Goal: Task Accomplishment & Management: Manage account settings

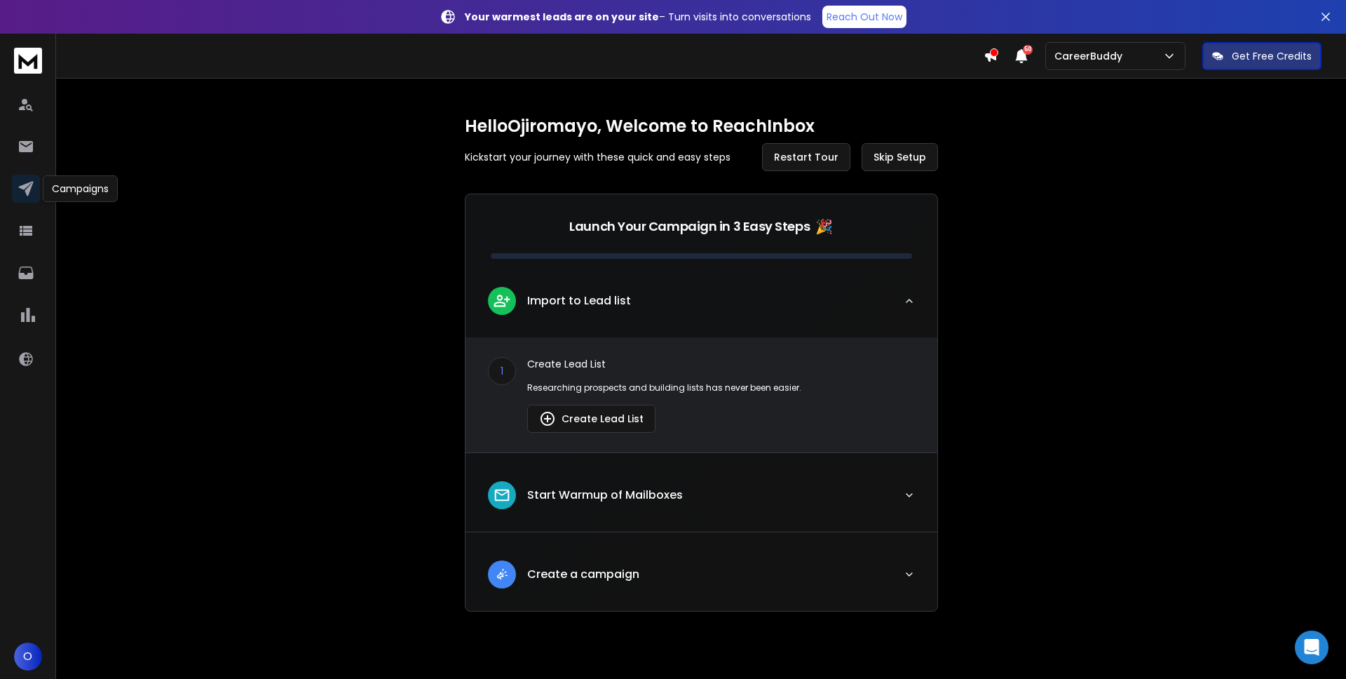
click at [35, 190] on link at bounding box center [26, 189] width 28 height 28
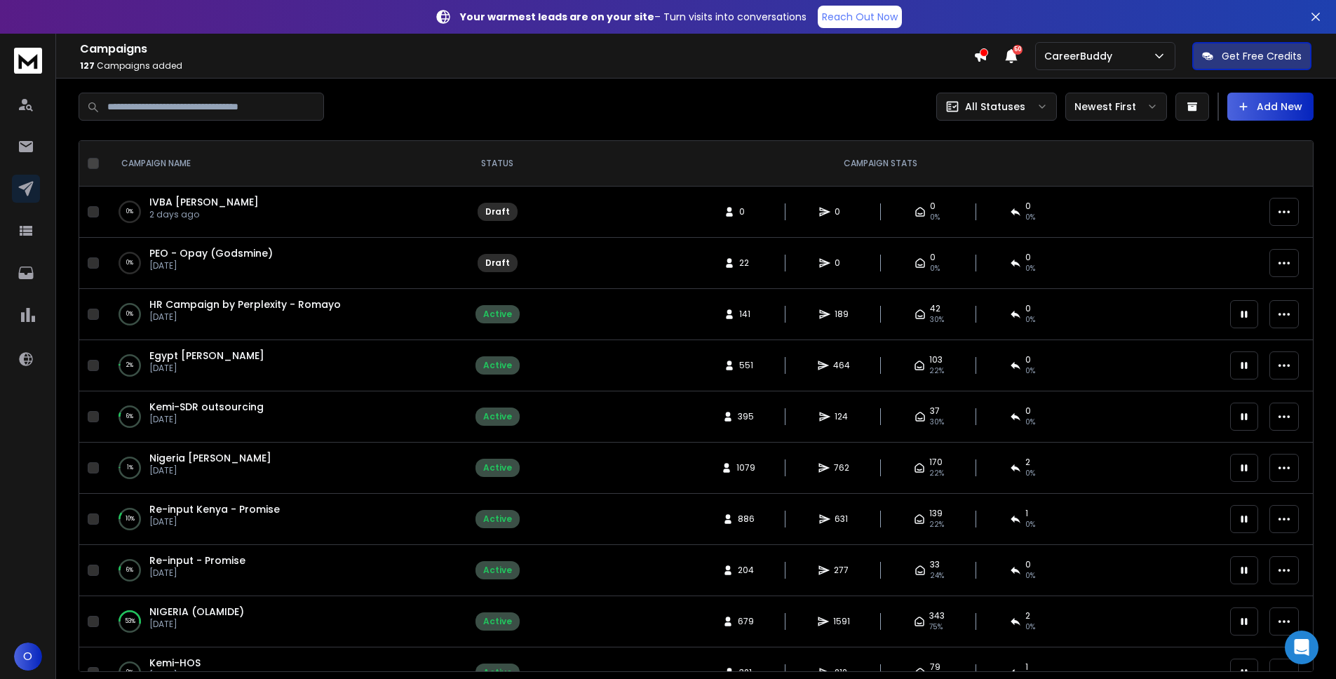
click at [266, 110] on input at bounding box center [201, 107] width 245 height 28
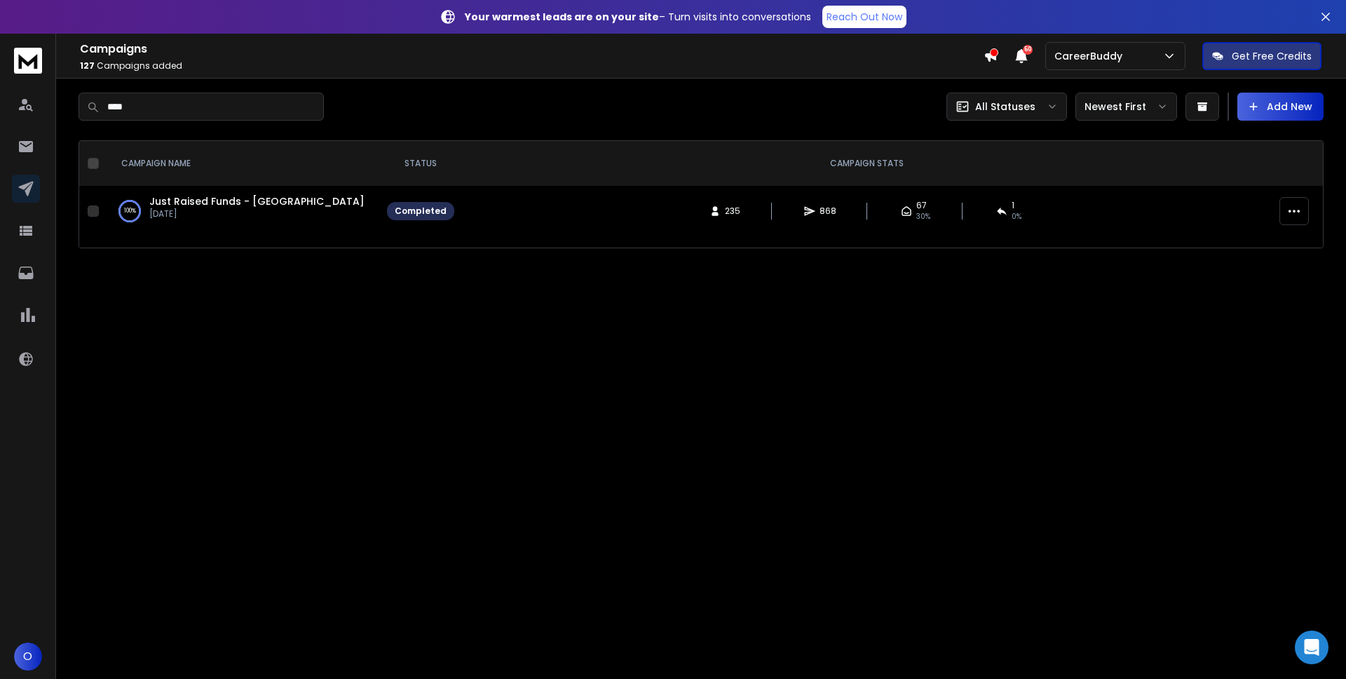
type input "****"
click at [206, 202] on span "Just Raised Funds - [GEOGRAPHIC_DATA]" at bounding box center [256, 201] width 215 height 14
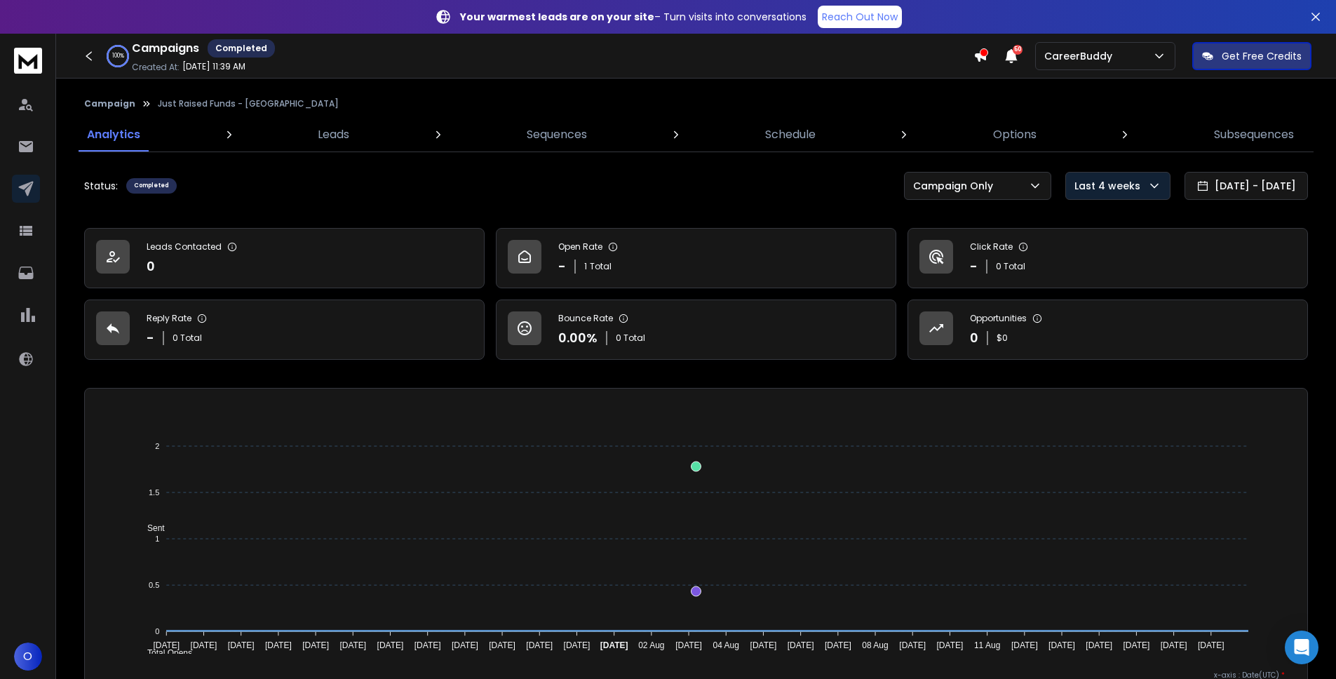
click at [1147, 191] on icon "button" at bounding box center [1154, 186] width 14 height 14
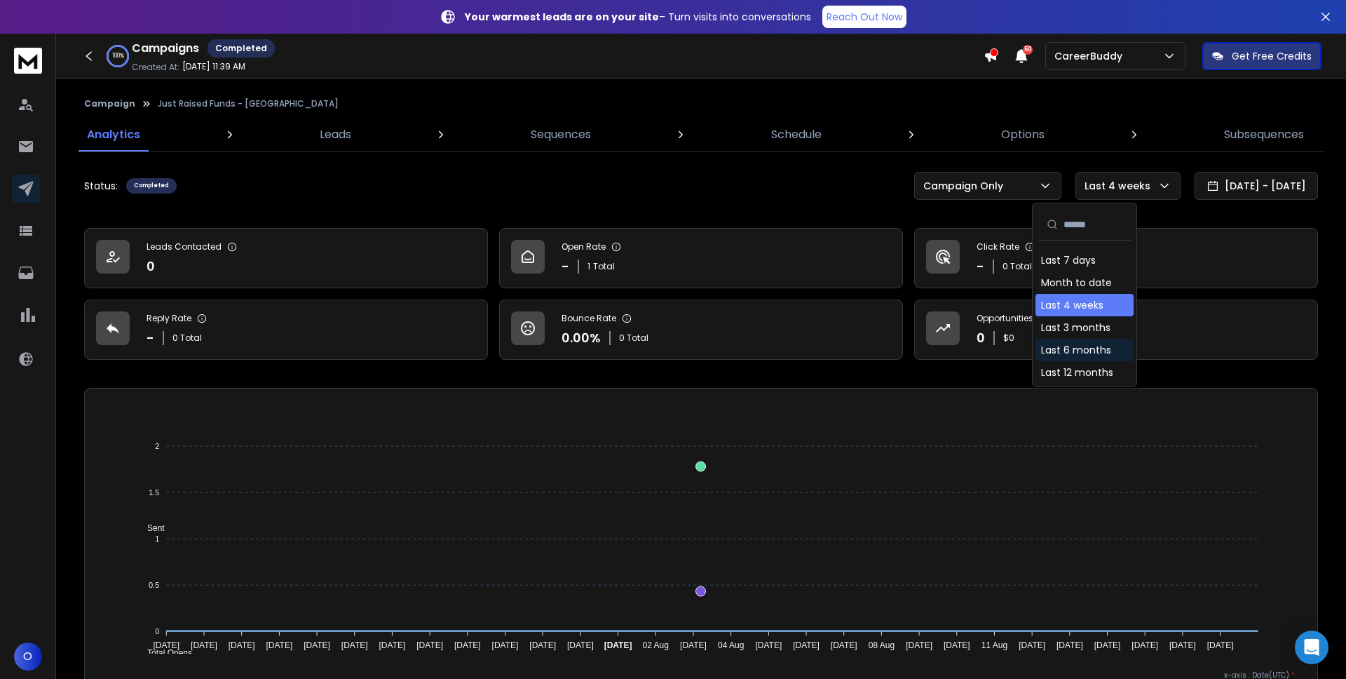
click at [1099, 347] on div "Last 6 months" at bounding box center [1076, 350] width 70 height 14
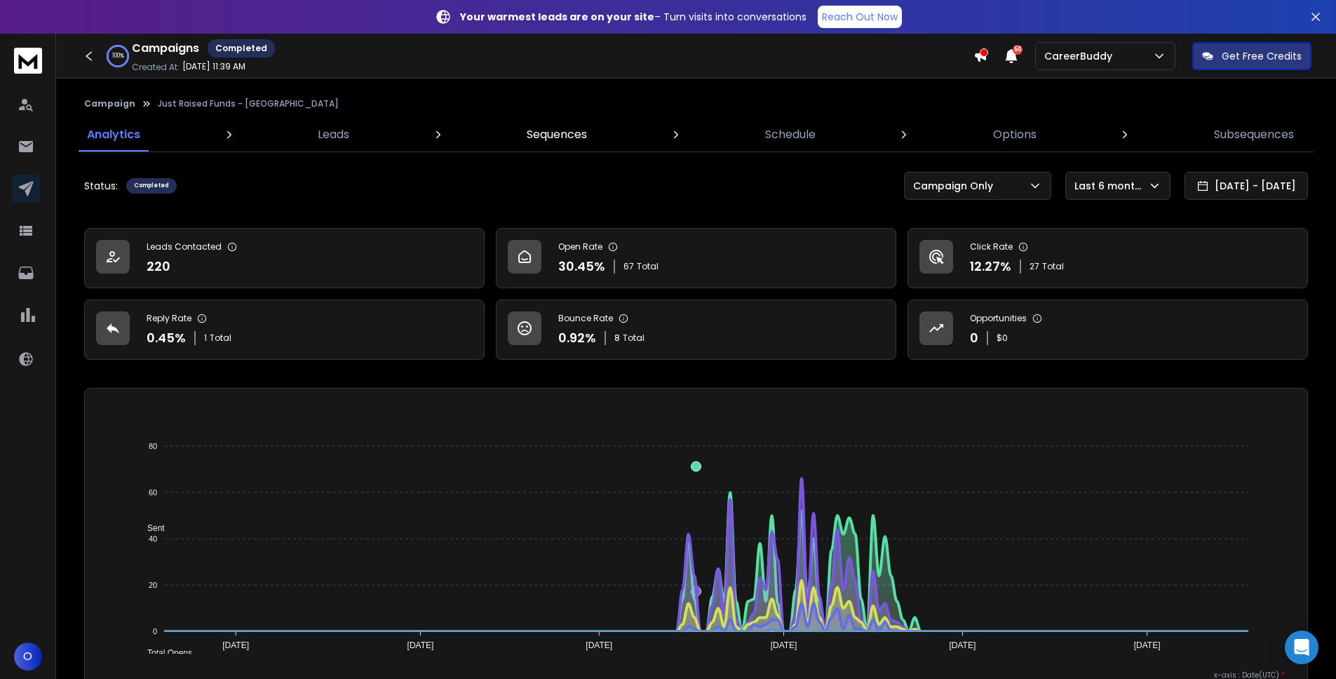
click at [572, 139] on p "Sequences" at bounding box center [557, 134] width 60 height 17
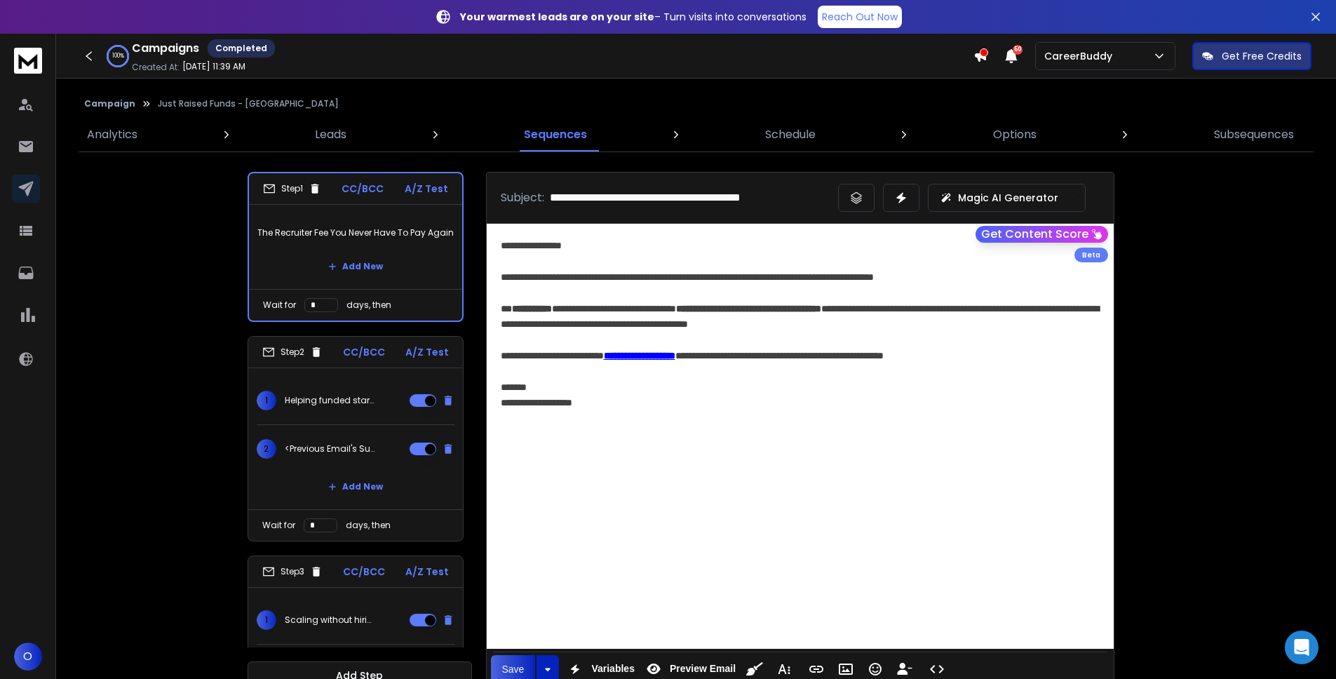
click at [663, 354] on u "**********" at bounding box center [640, 356] width 72 height 10
click at [687, 390] on icon "button" at bounding box center [691, 388] width 10 height 10
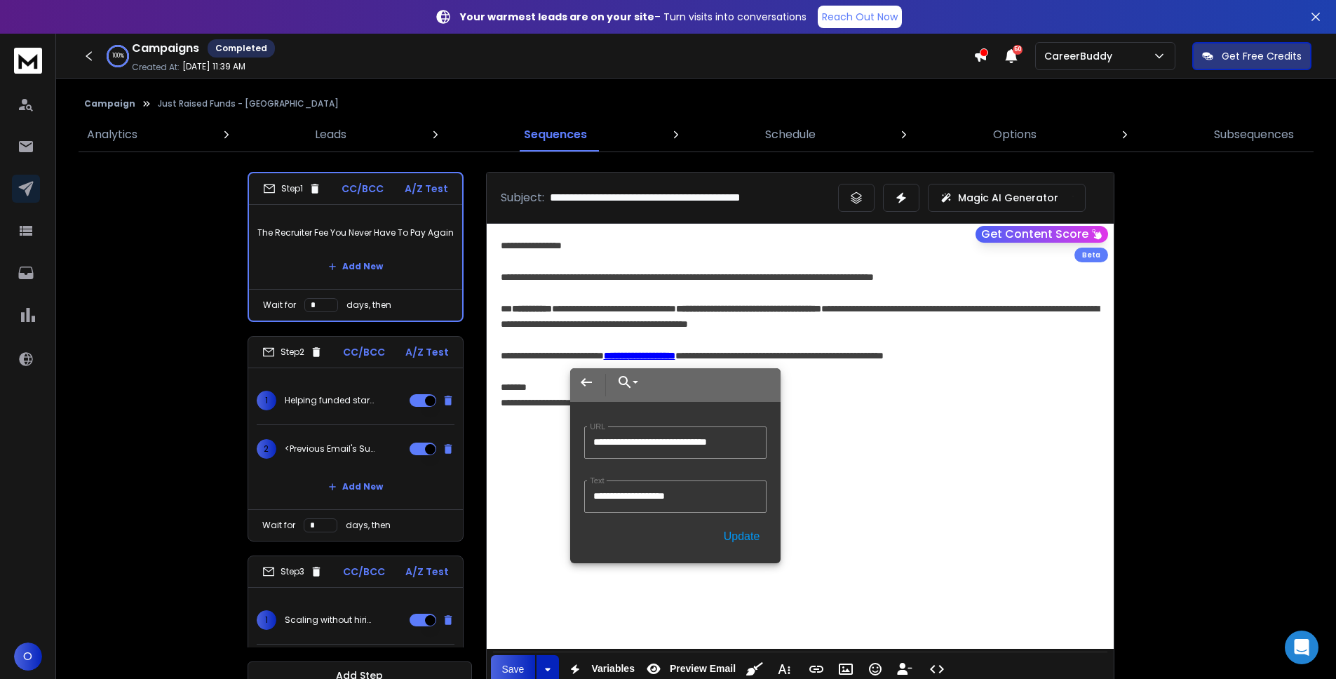
click at [857, 484] on div "**********" at bounding box center [800, 427] width 627 height 407
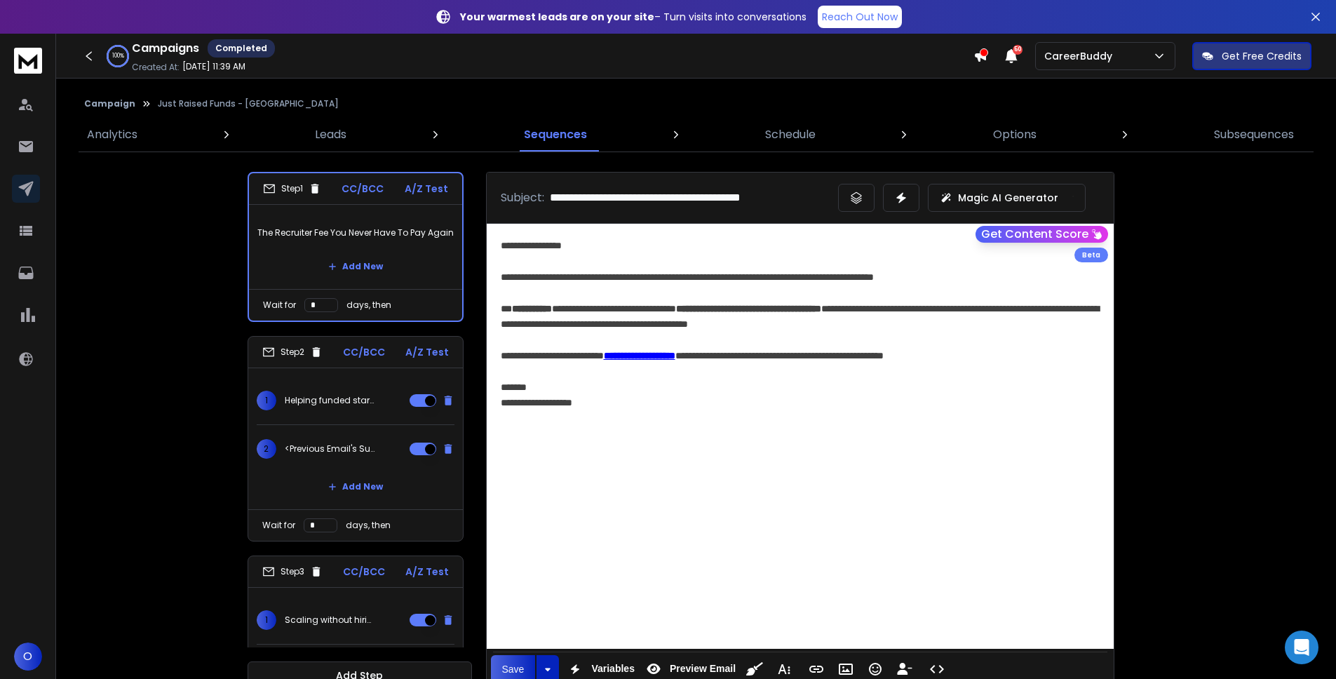
click at [365, 393] on div "1 Helping funded startups scale talent quickly" at bounding box center [316, 401] width 118 height 20
type input "**********"
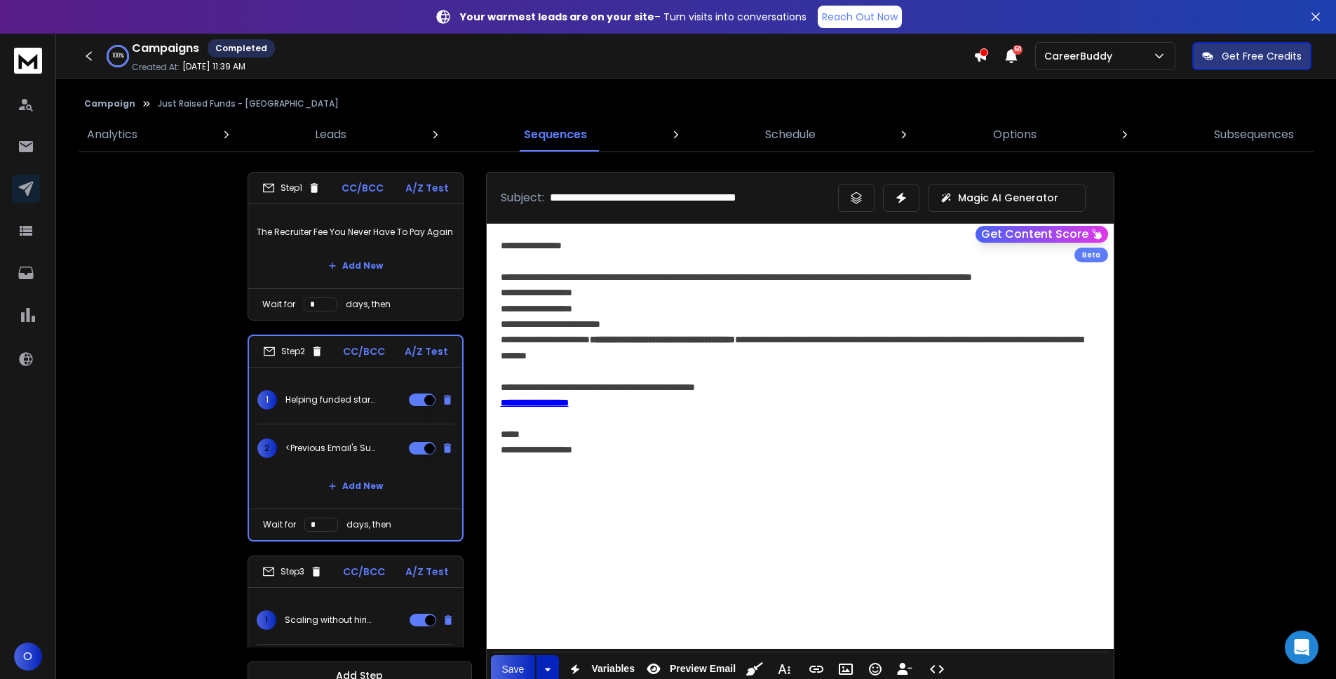
click at [569, 405] on u "**********" at bounding box center [535, 403] width 68 height 10
click at [568, 434] on button "Edit Link" at bounding box center [577, 435] width 27 height 28
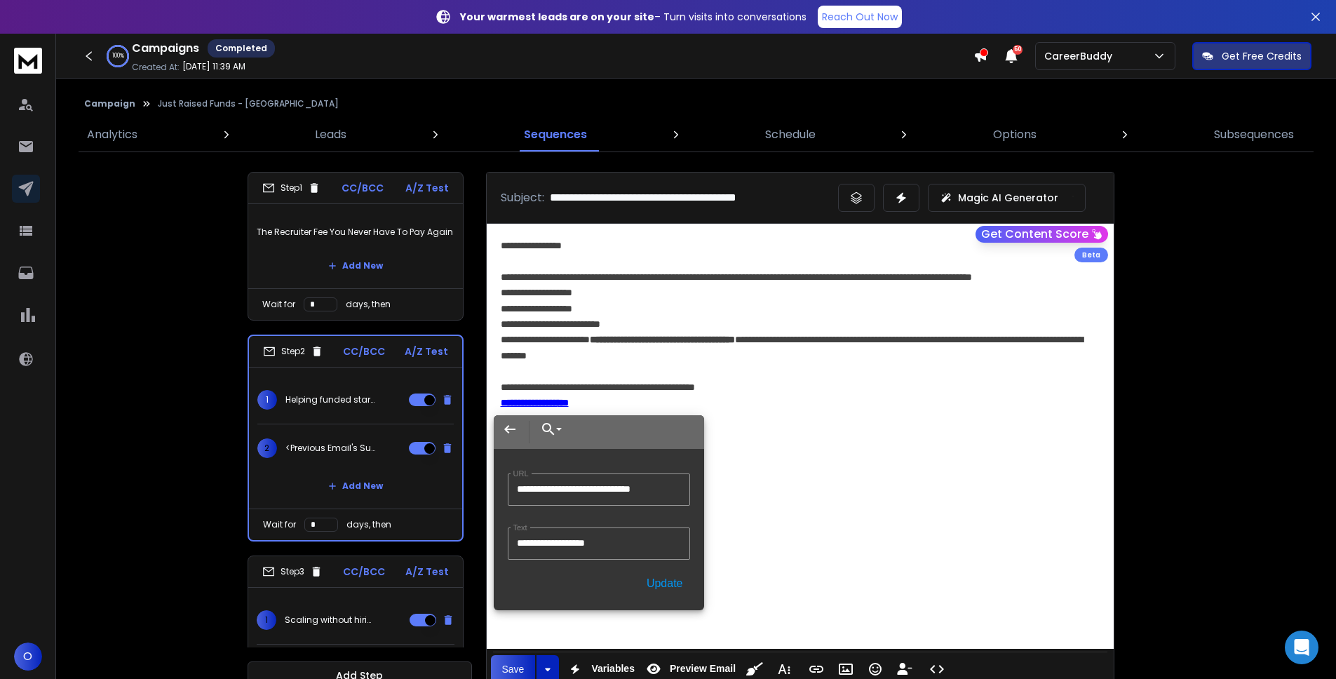
click at [753, 459] on div "**********" at bounding box center [800, 427] width 627 height 407
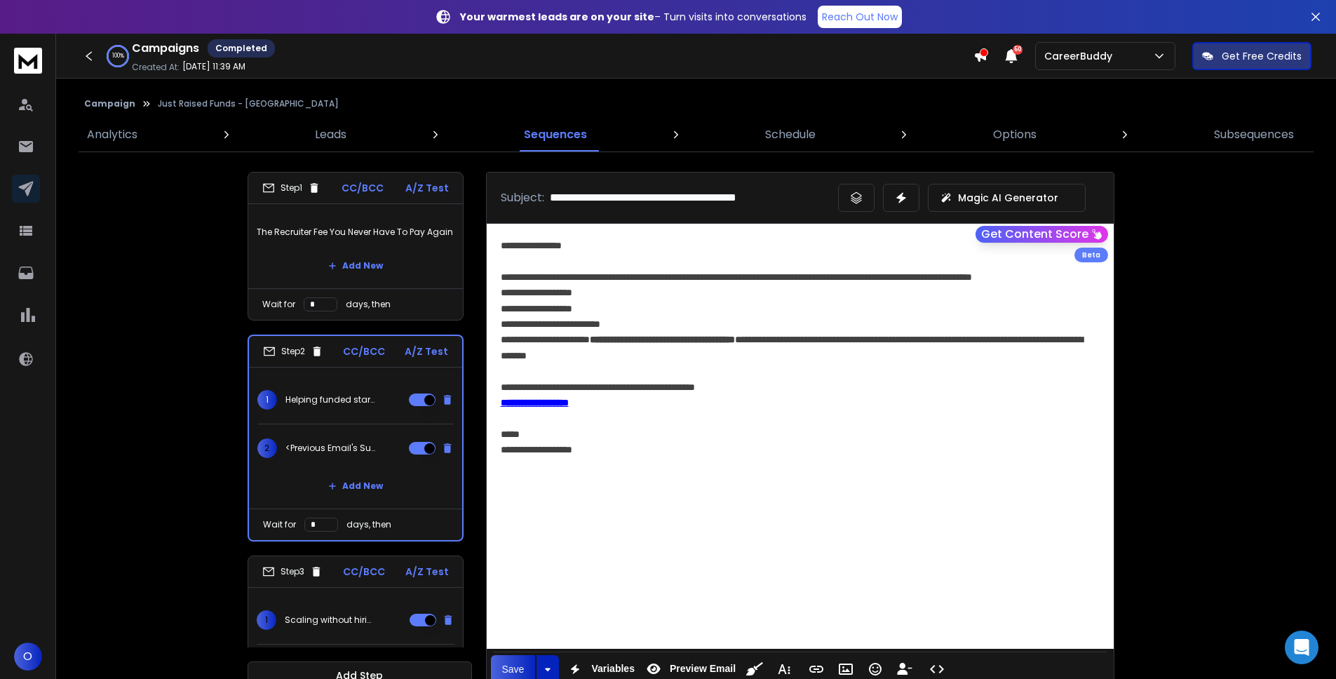
click at [370, 447] on p "<Previous Email's Subject>" at bounding box center [330, 447] width 90 height 11
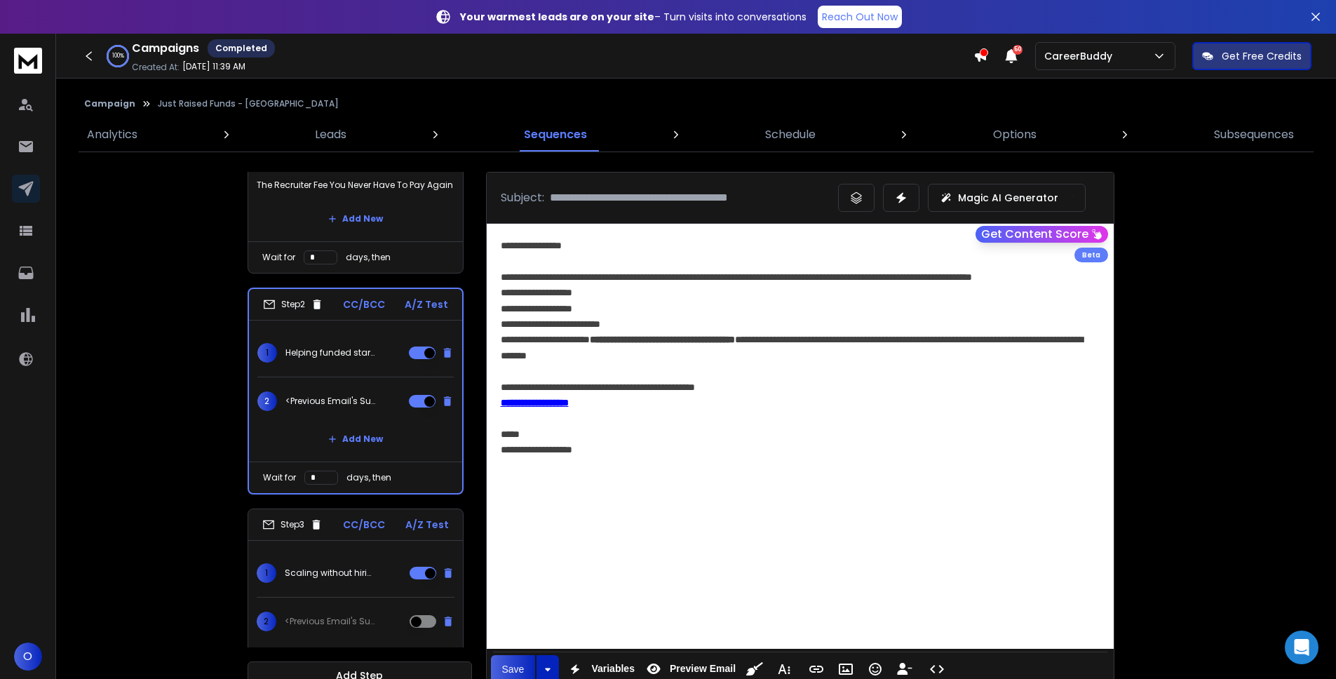
scroll to position [93, 0]
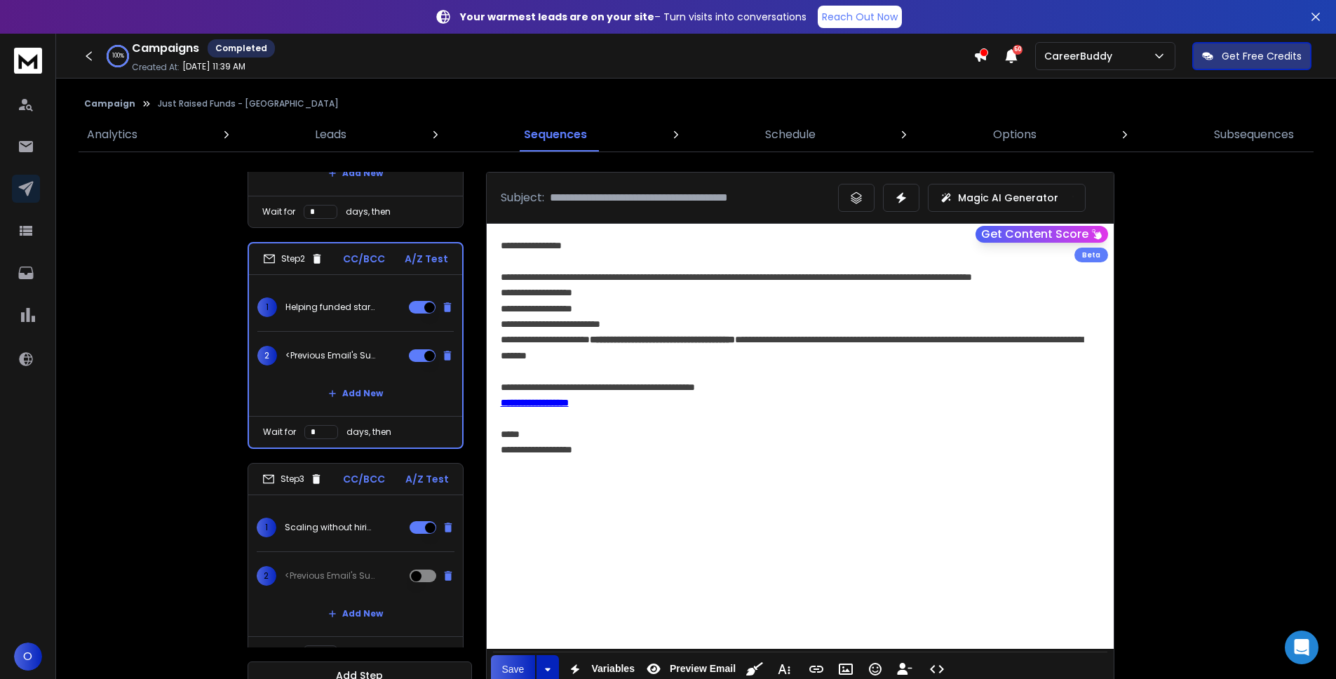
click at [348, 529] on p "Scaling without hiring friction" at bounding box center [330, 527] width 90 height 11
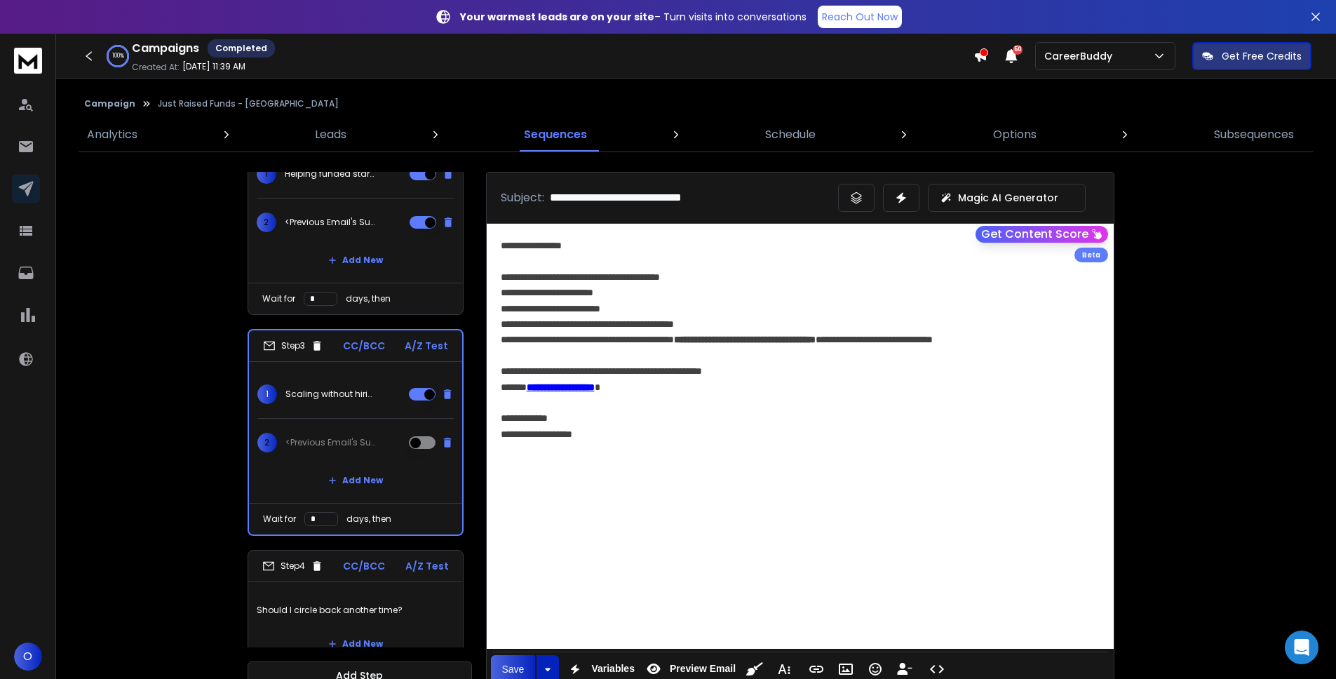
scroll to position [245, 0]
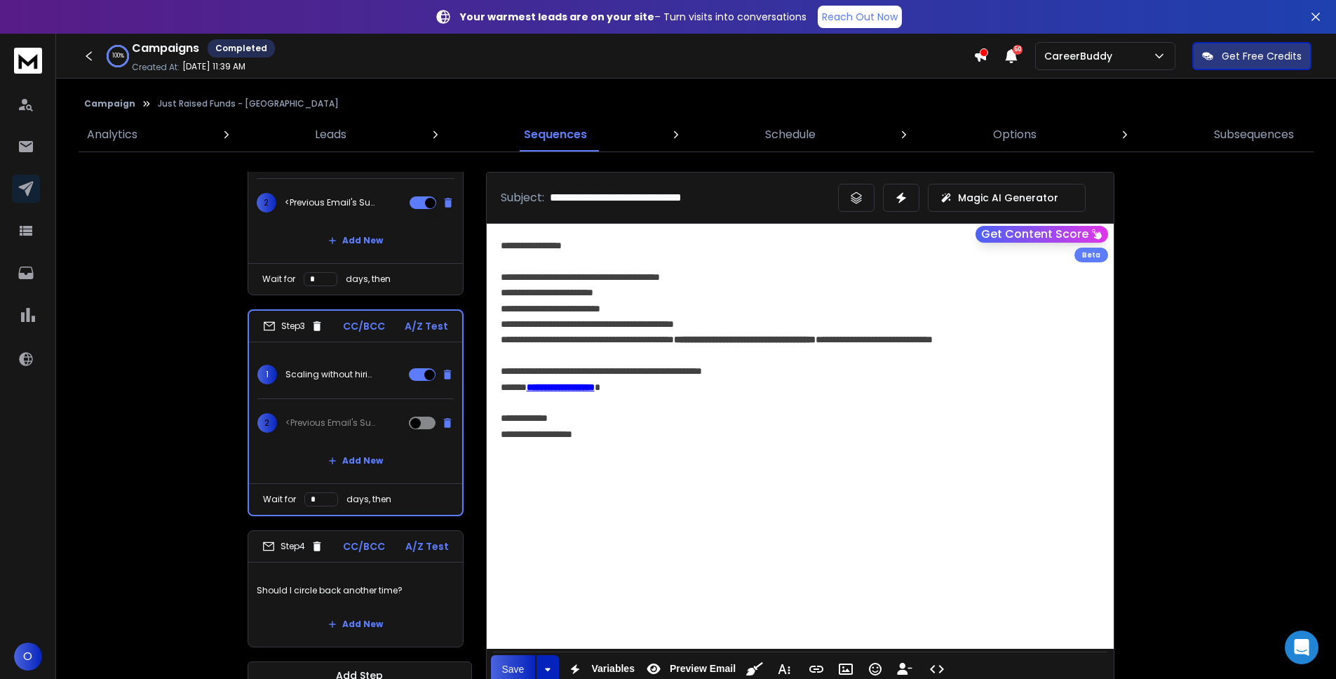
click at [341, 582] on p "Should I circle back another time?" at bounding box center [356, 590] width 198 height 39
type input "**********"
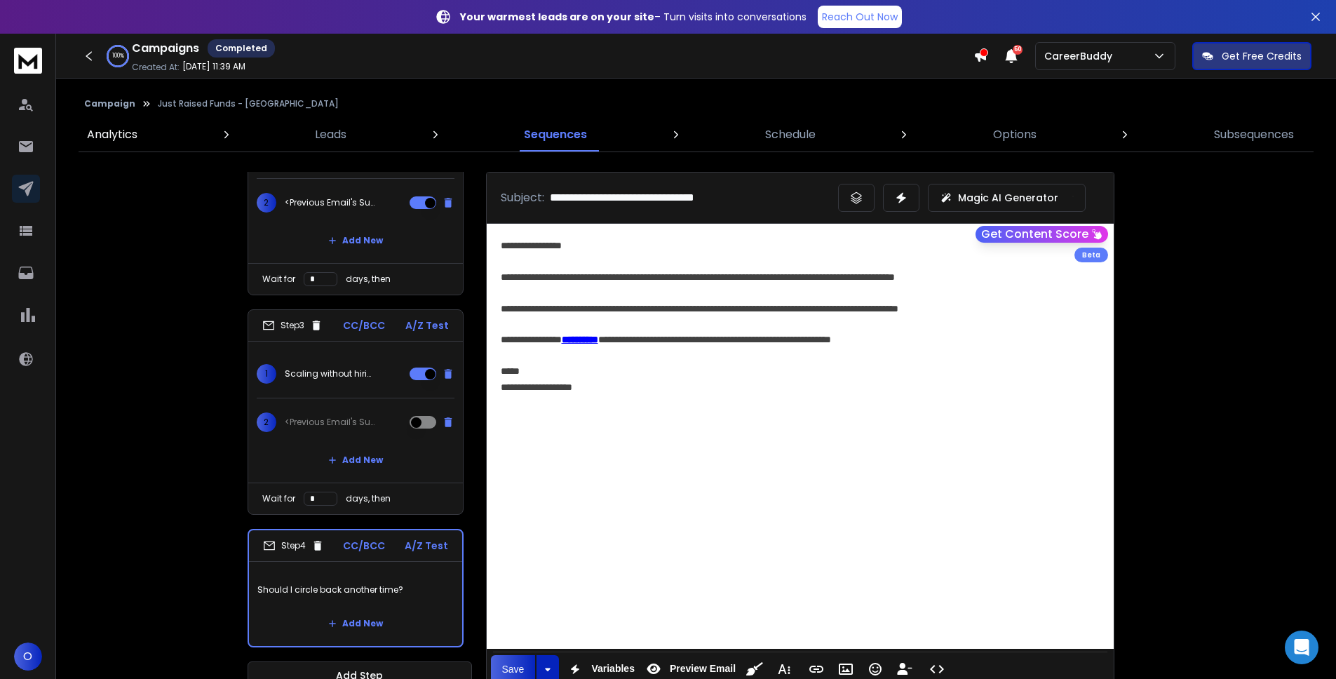
click at [130, 144] on link "Analytics" at bounding box center [112, 135] width 67 height 34
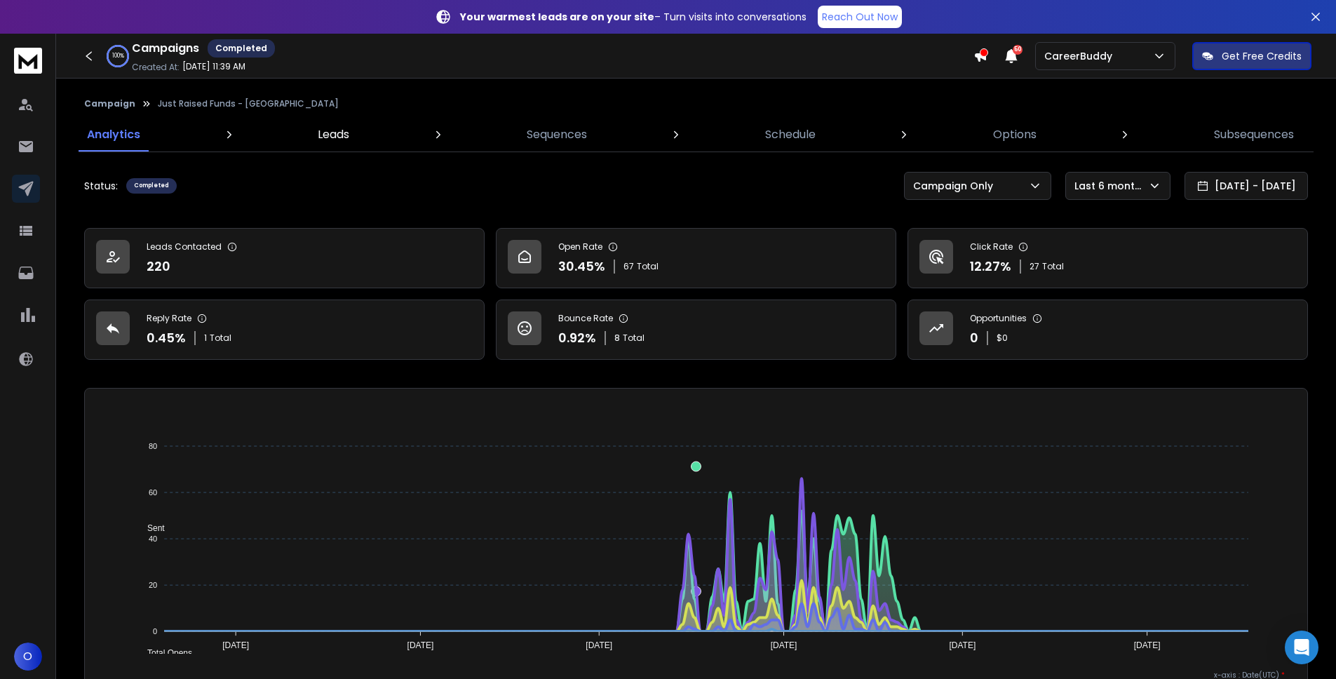
click at [346, 138] on p "Leads" at bounding box center [334, 134] width 32 height 17
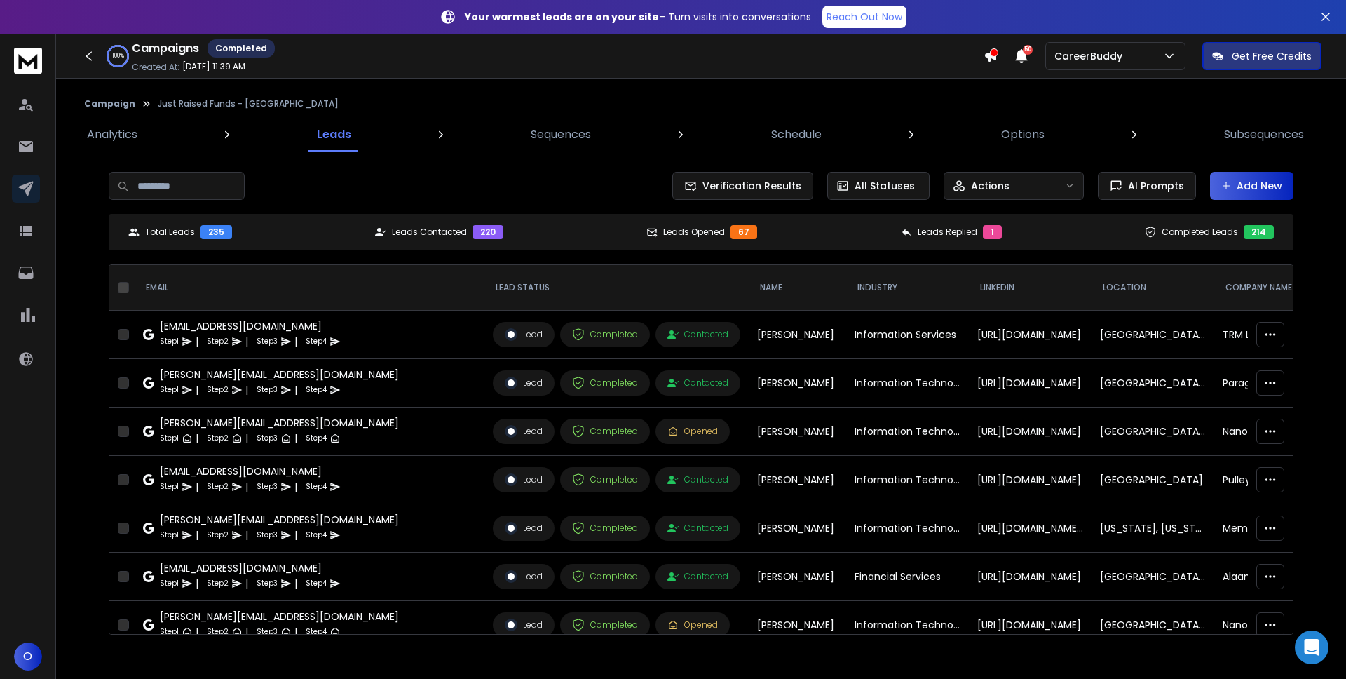
drag, startPoint x: 1236, startPoint y: 181, endPoint x: 1227, endPoint y: 170, distance: 13.9
click at [1236, 181] on button "Add New" at bounding box center [1251, 186] width 83 height 28
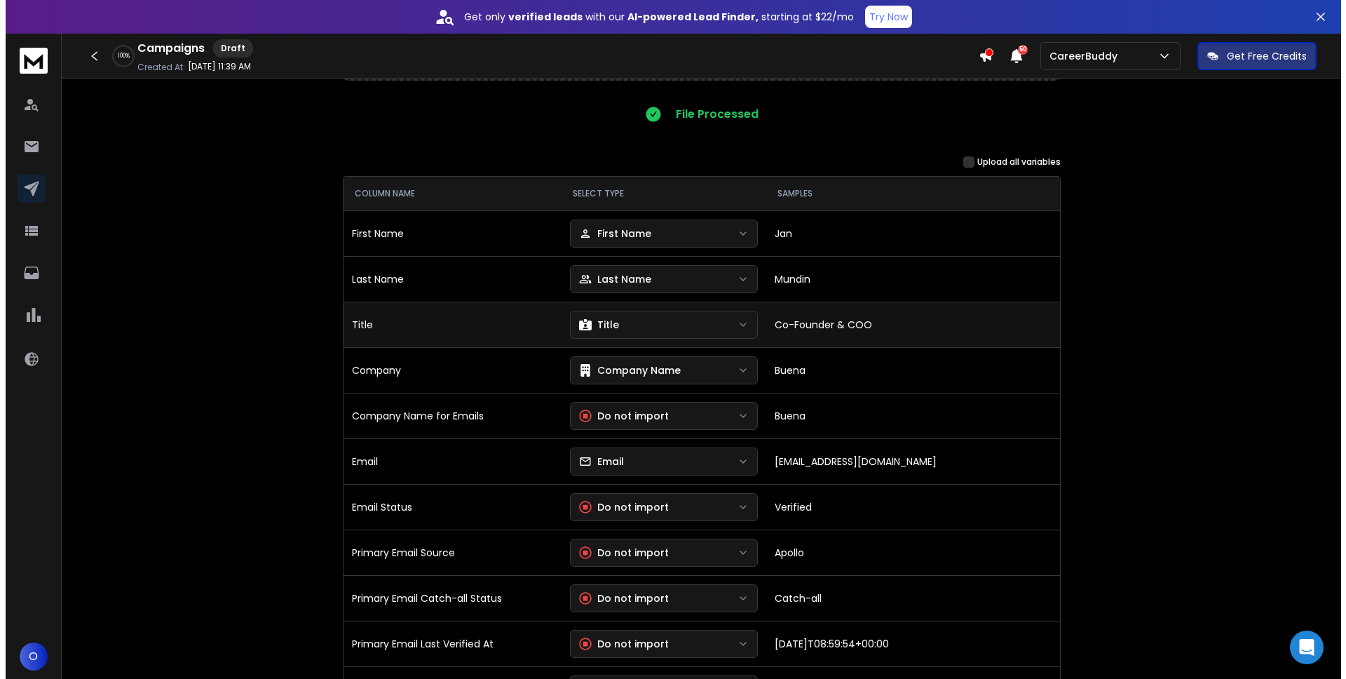
scroll to position [200, 0]
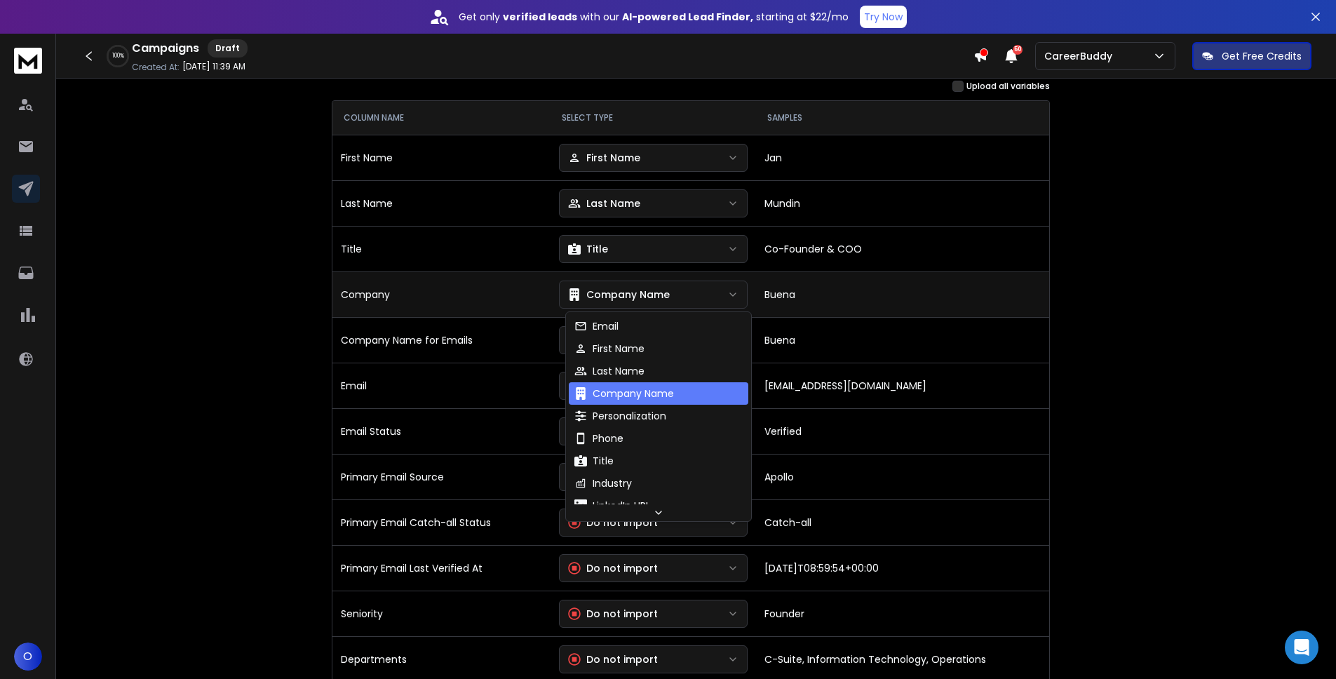
click at [733, 291] on icon "button" at bounding box center [732, 294] width 11 height 11
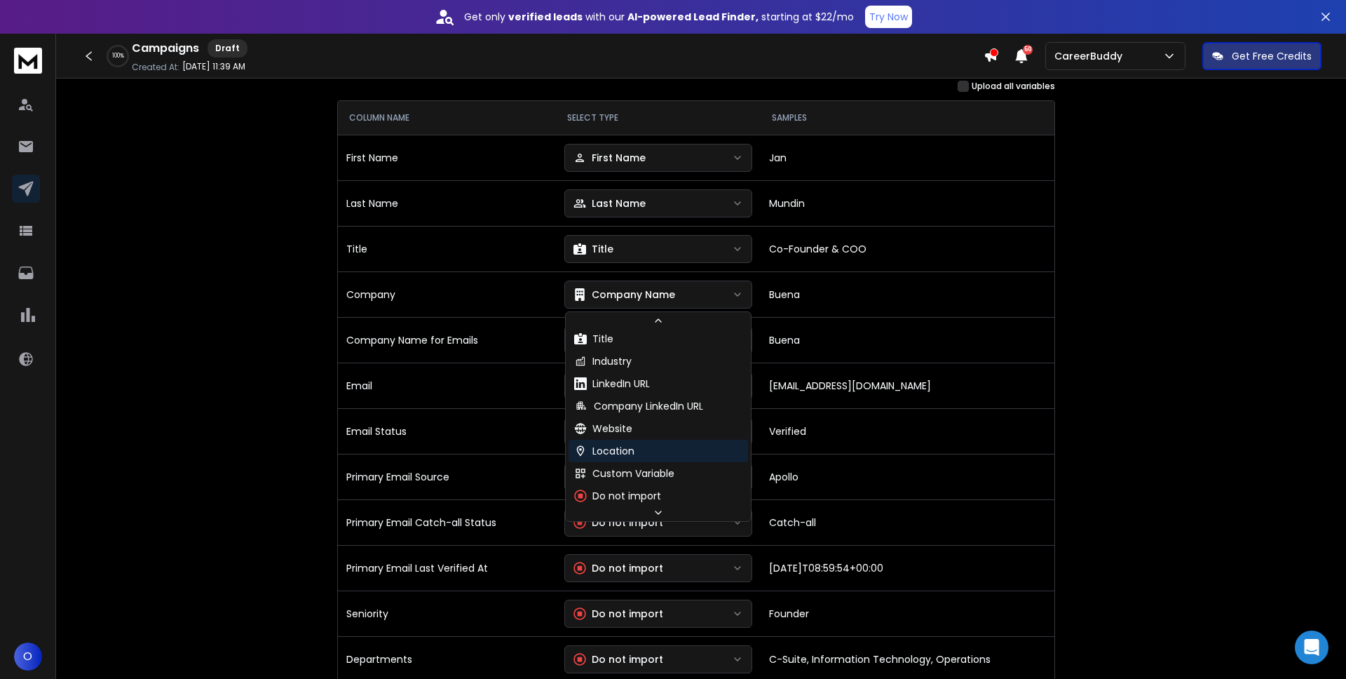
scroll to position [128, 0]
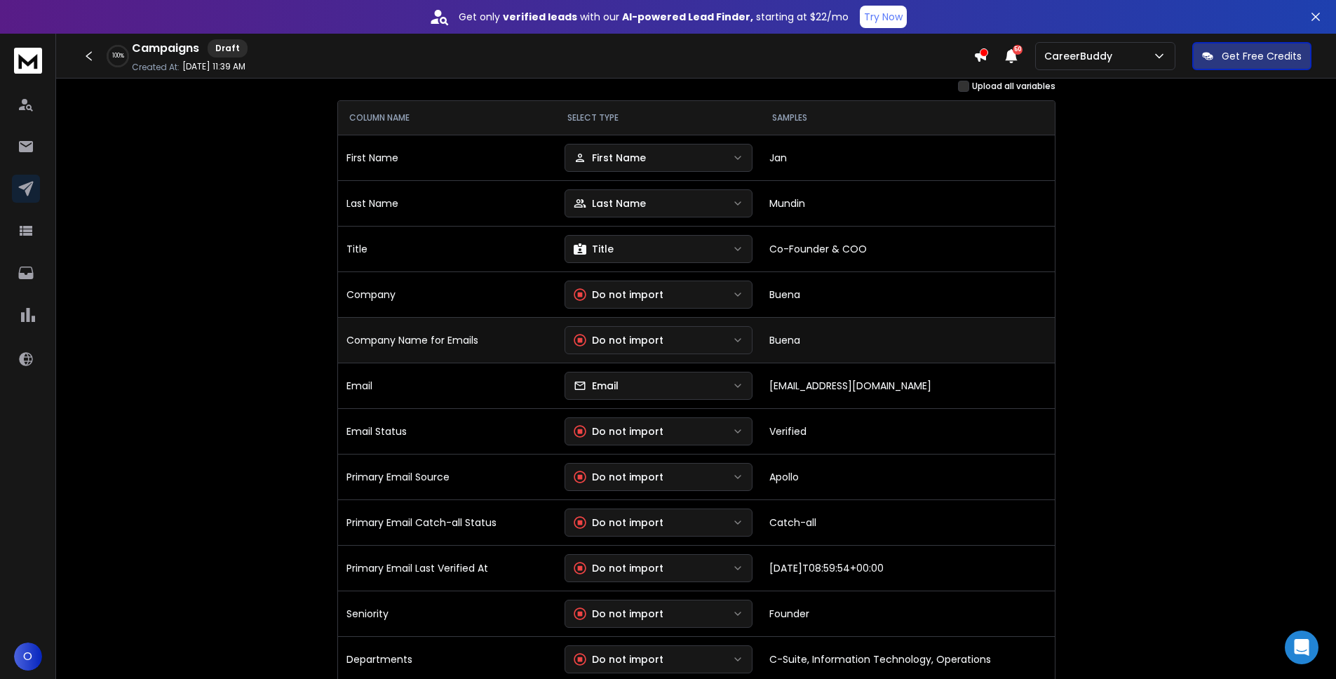
click at [742, 332] on button "Do not import" at bounding box center [658, 340] width 189 height 28
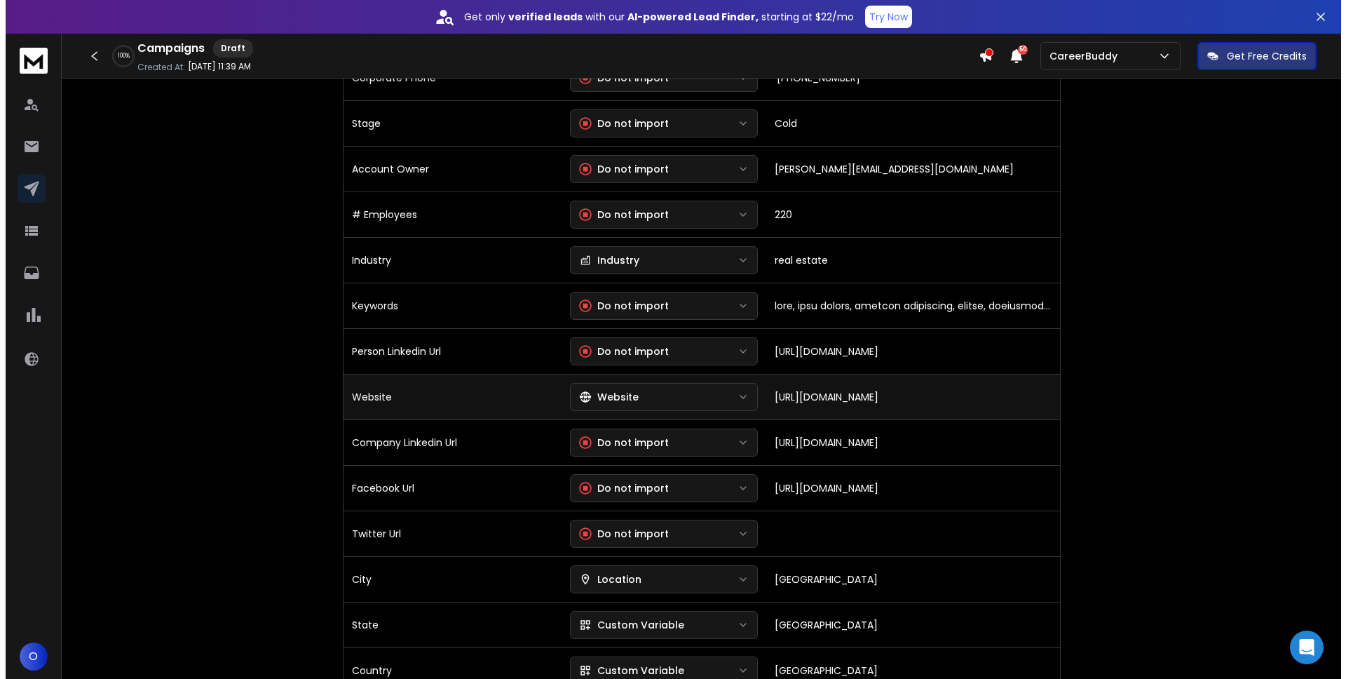
scroll to position [891, 0]
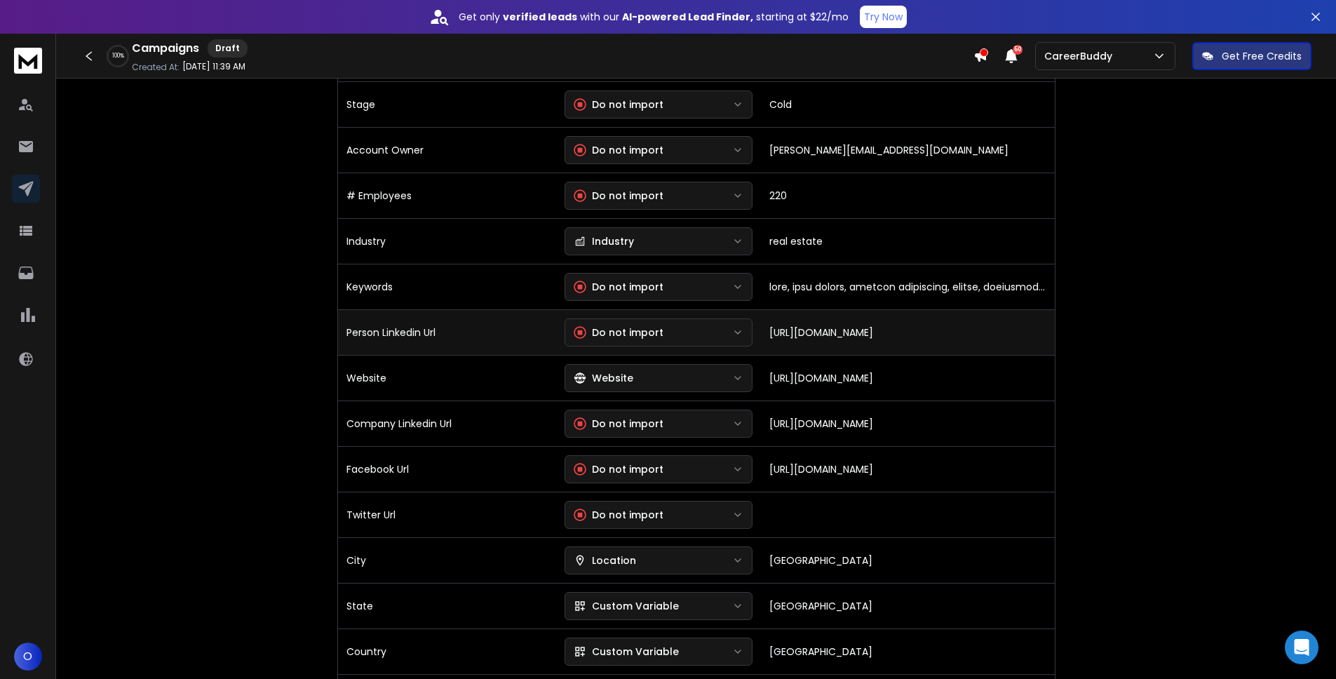
click at [735, 334] on icon "button" at bounding box center [737, 332] width 11 height 11
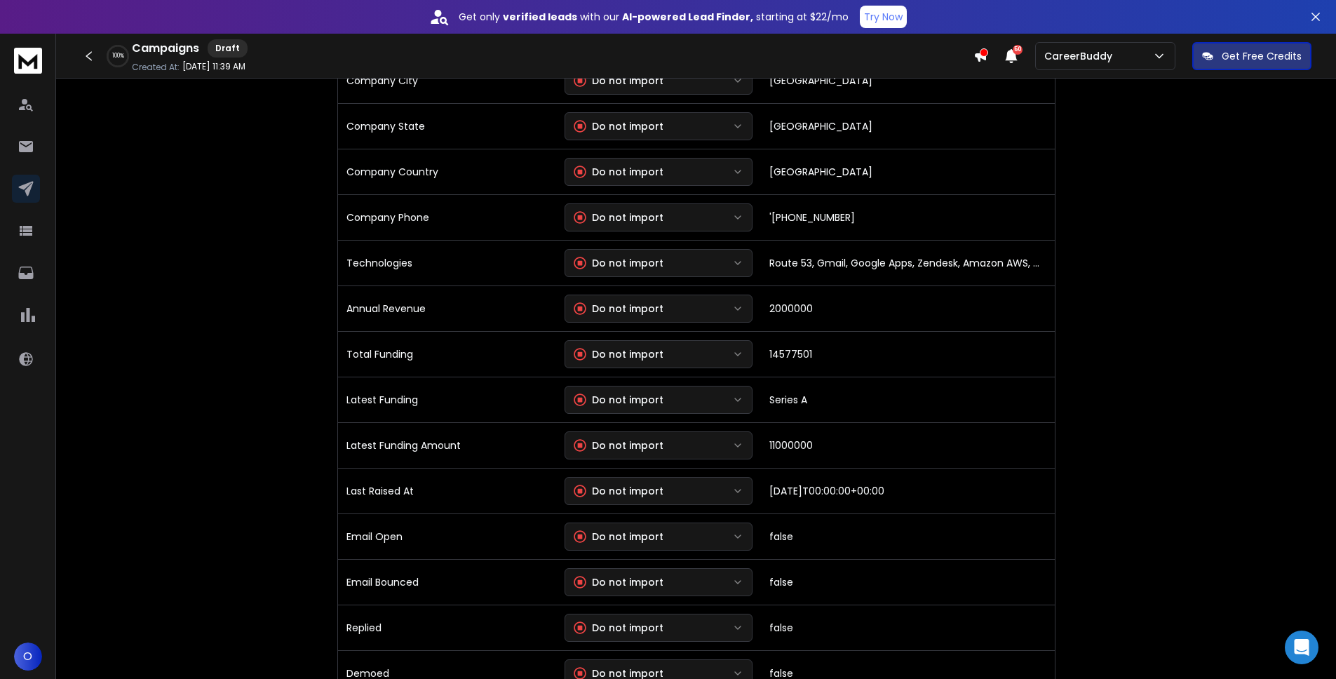
scroll to position [1964, 0]
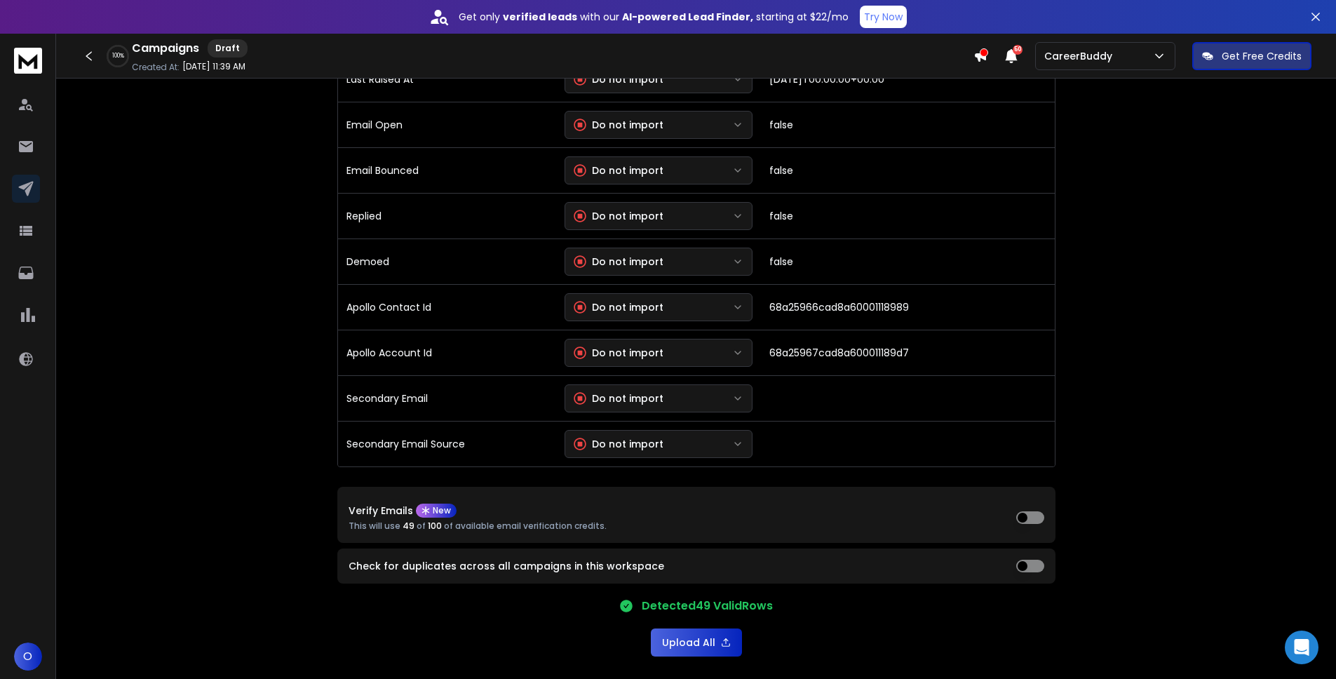
click at [710, 641] on button "Upload All" at bounding box center [696, 642] width 91 height 28
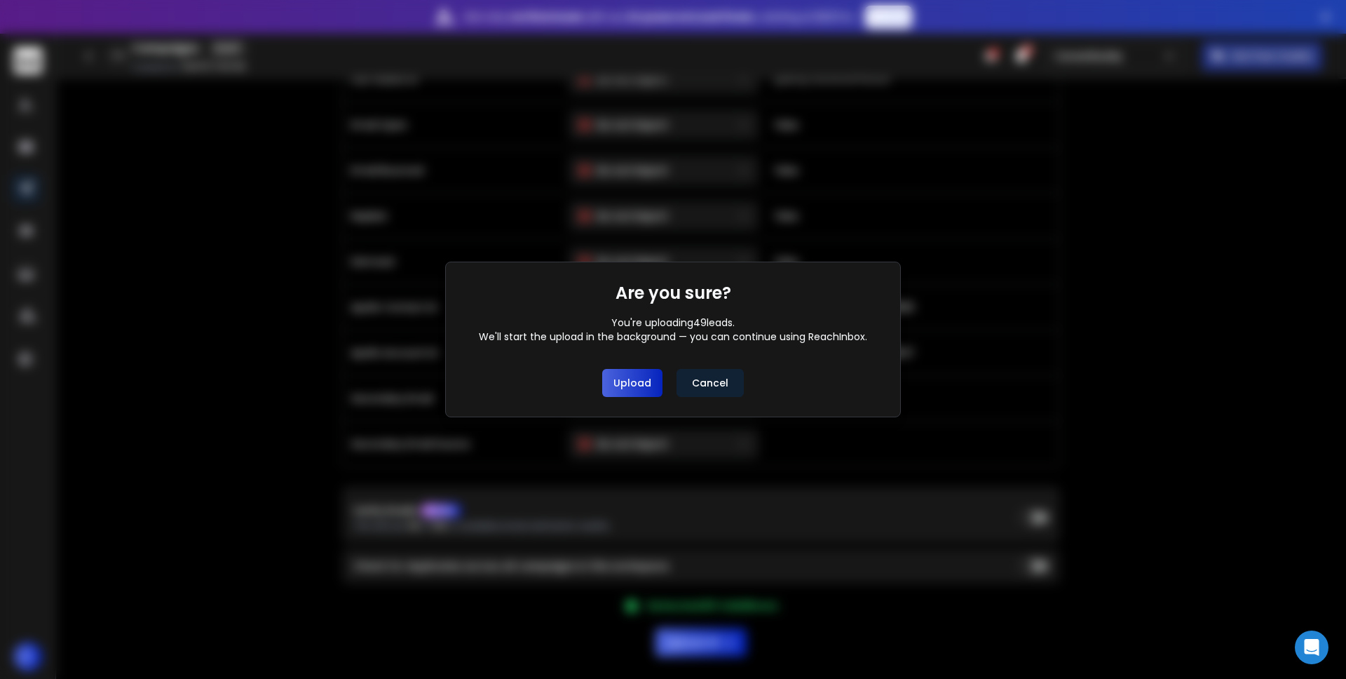
click at [616, 388] on button "Upload" at bounding box center [632, 383] width 60 height 28
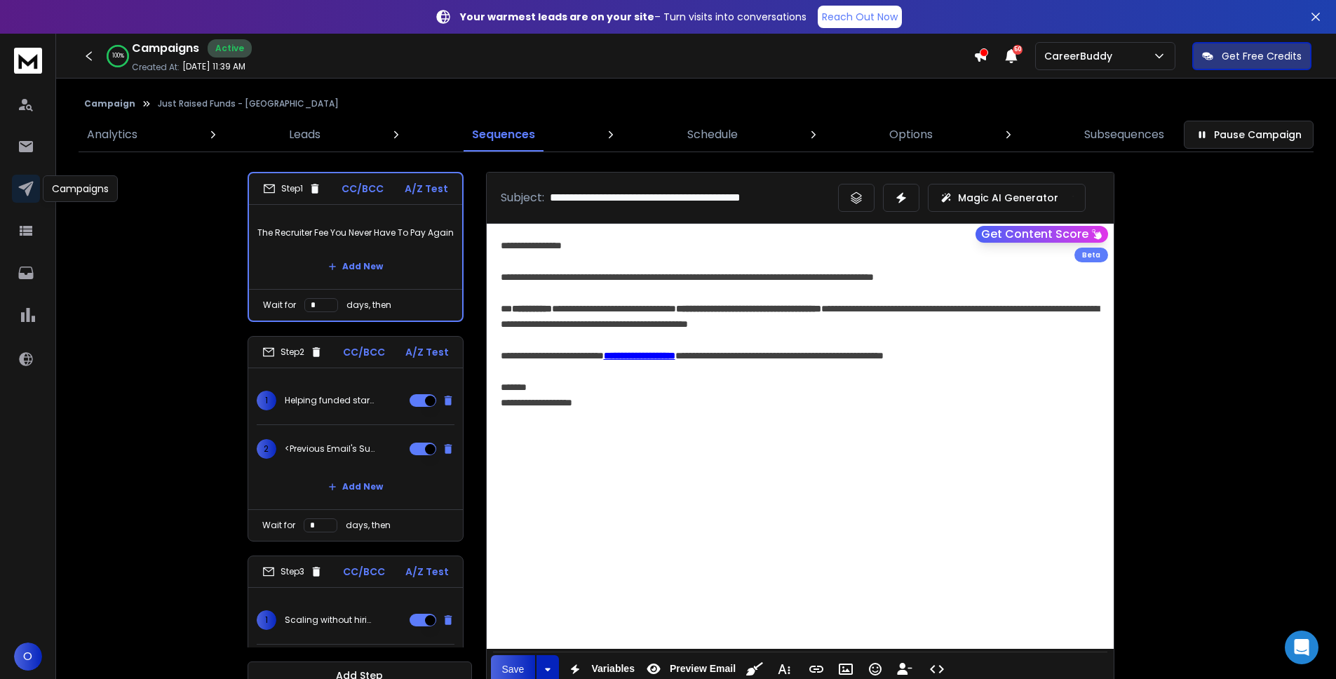
click at [29, 182] on icon at bounding box center [25, 188] width 15 height 15
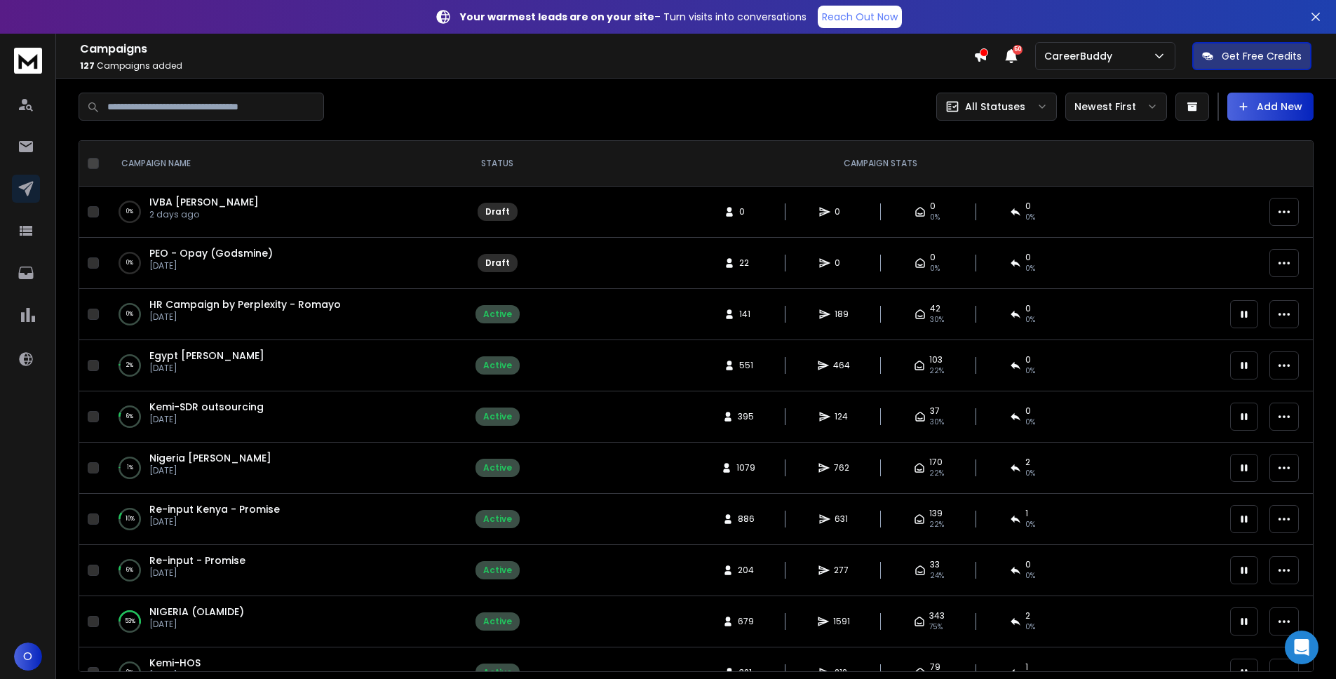
click at [264, 303] on span "HR Campaign by Perplexity - Romayo" at bounding box center [244, 304] width 191 height 14
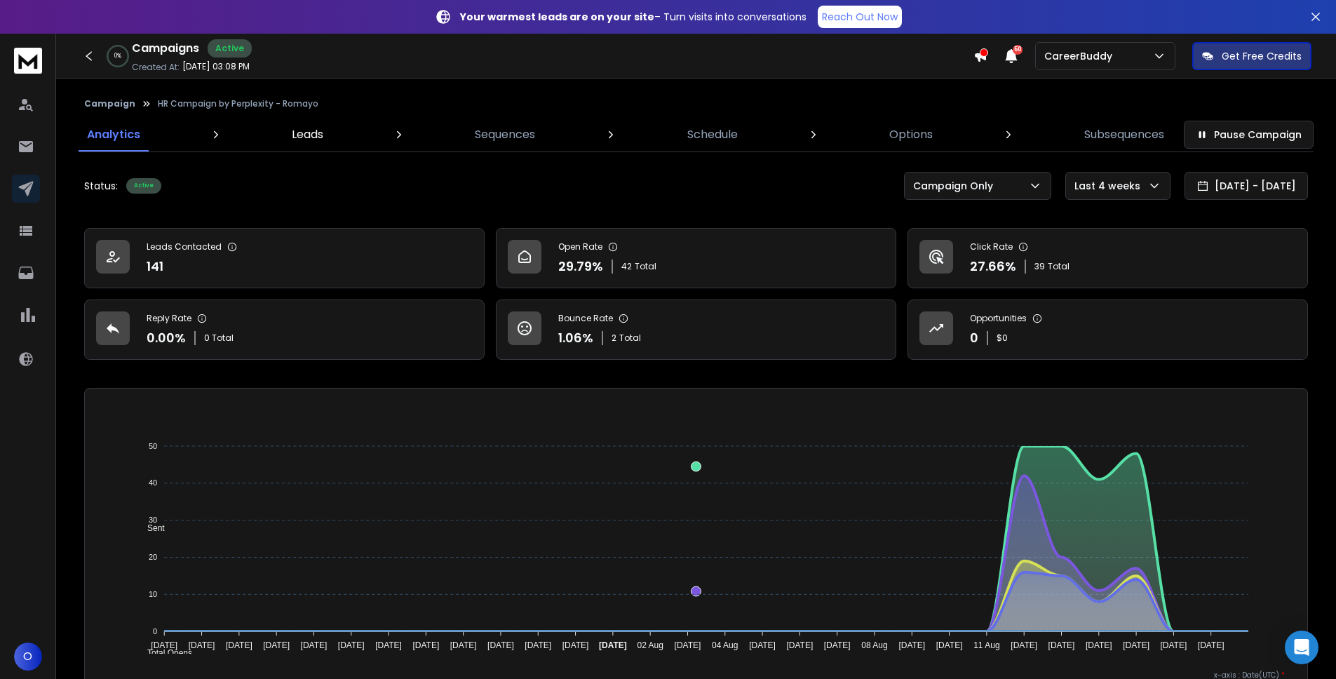
click at [316, 140] on p "Leads" at bounding box center [308, 134] width 32 height 17
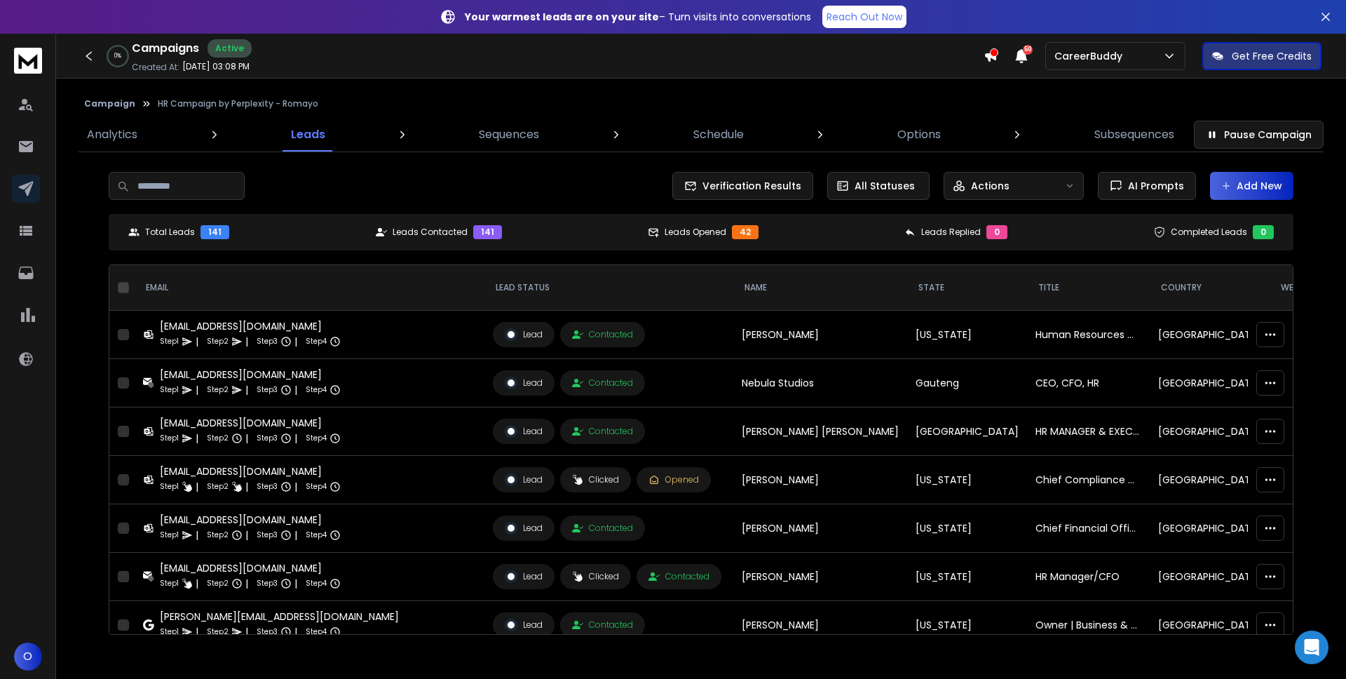
click at [1239, 191] on button "Add New" at bounding box center [1251, 186] width 83 height 28
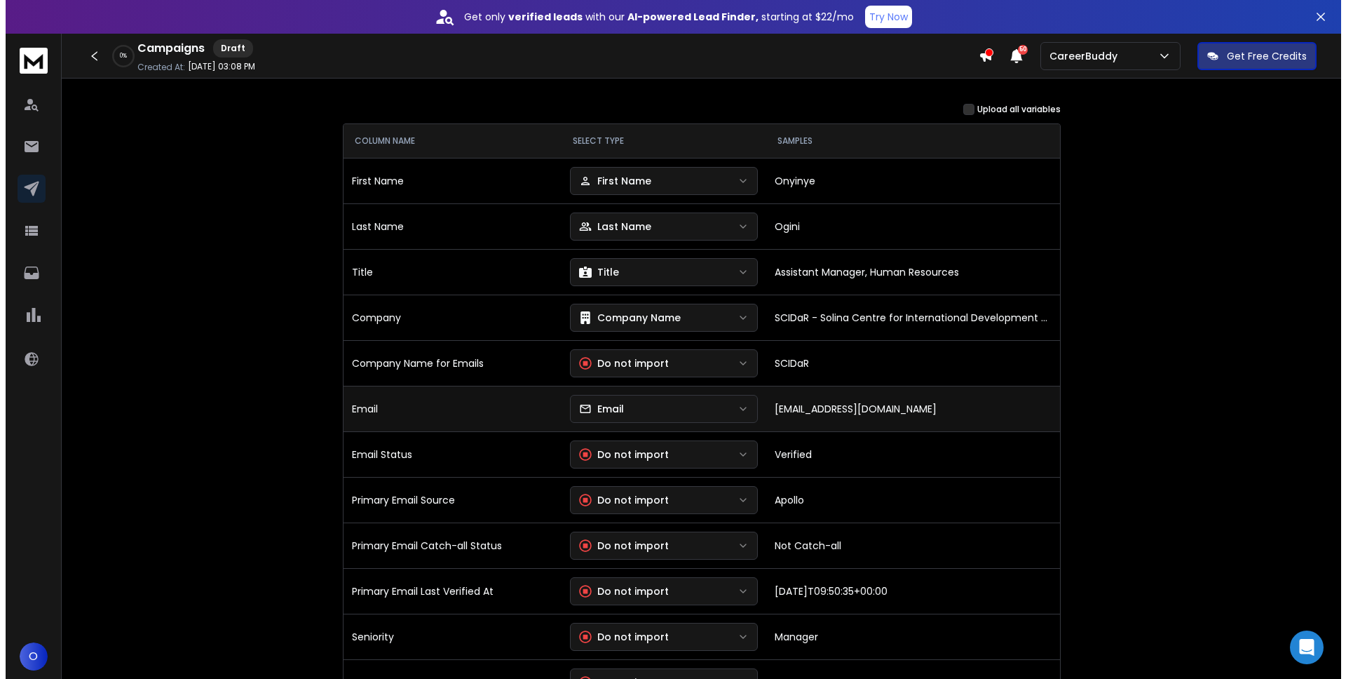
scroll to position [205, 0]
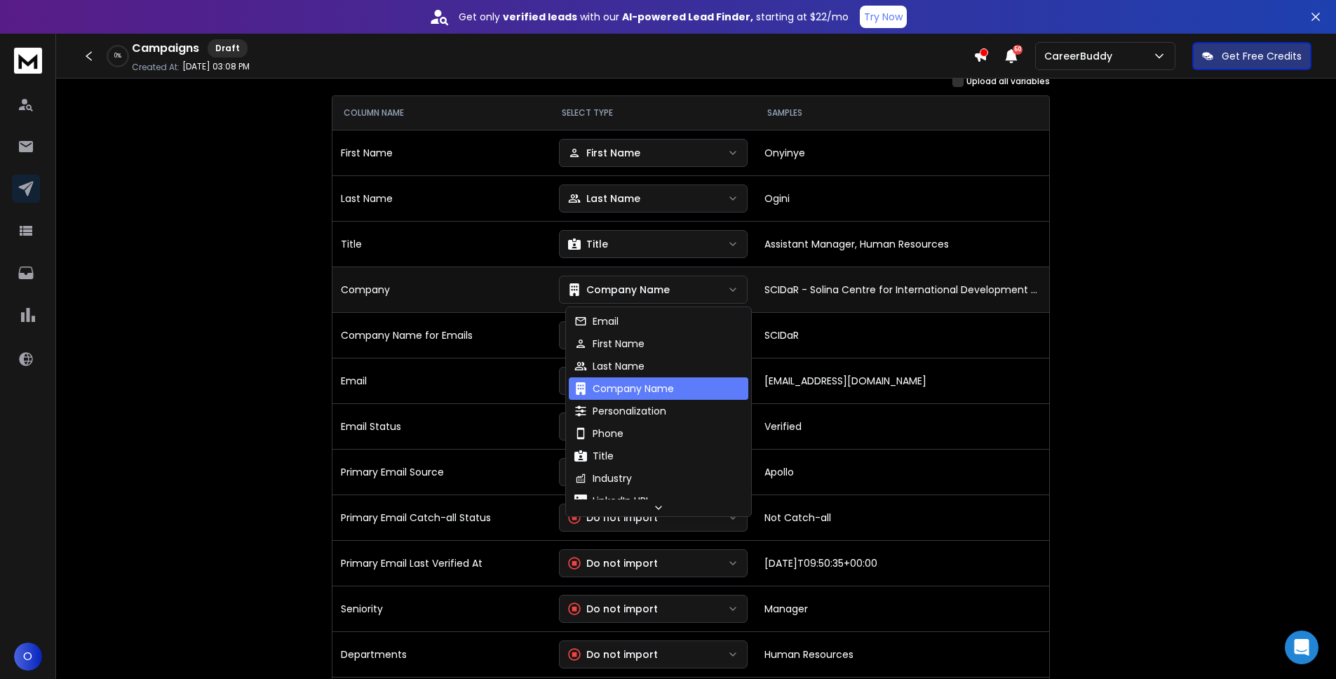
click at [747, 287] on button "Company Name" at bounding box center [653, 290] width 189 height 28
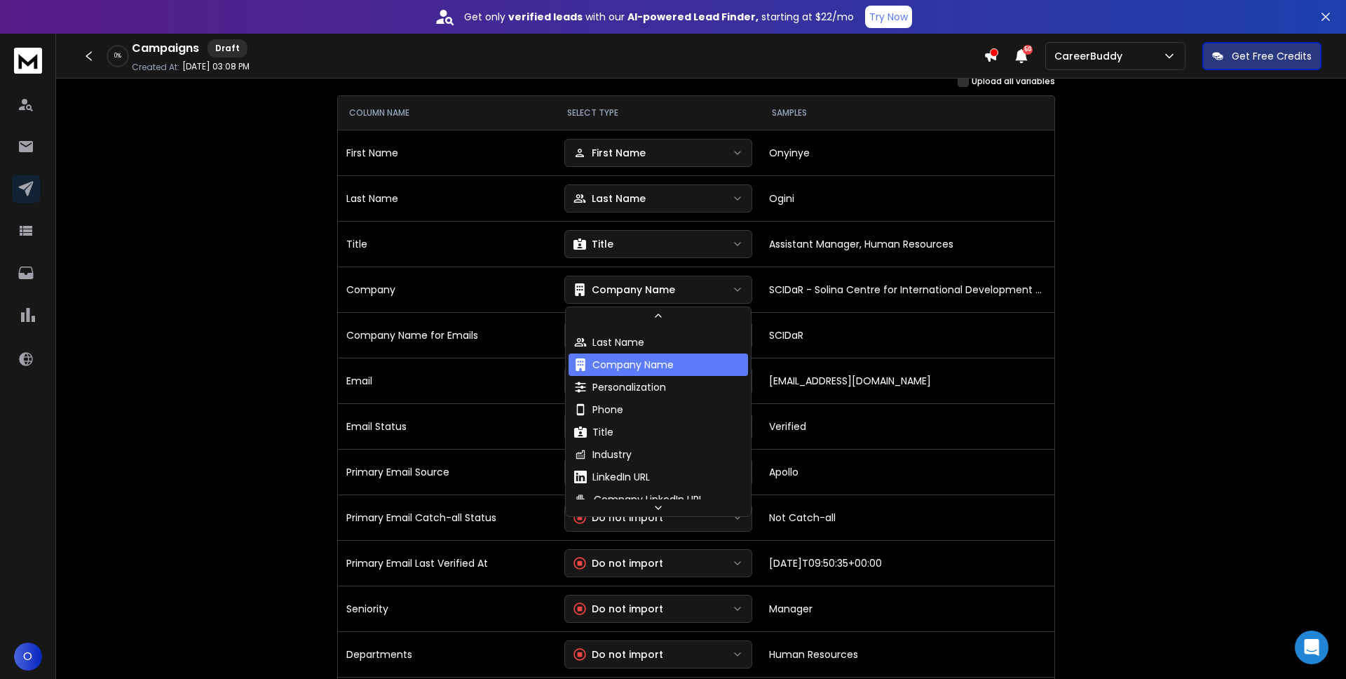
scroll to position [128, 0]
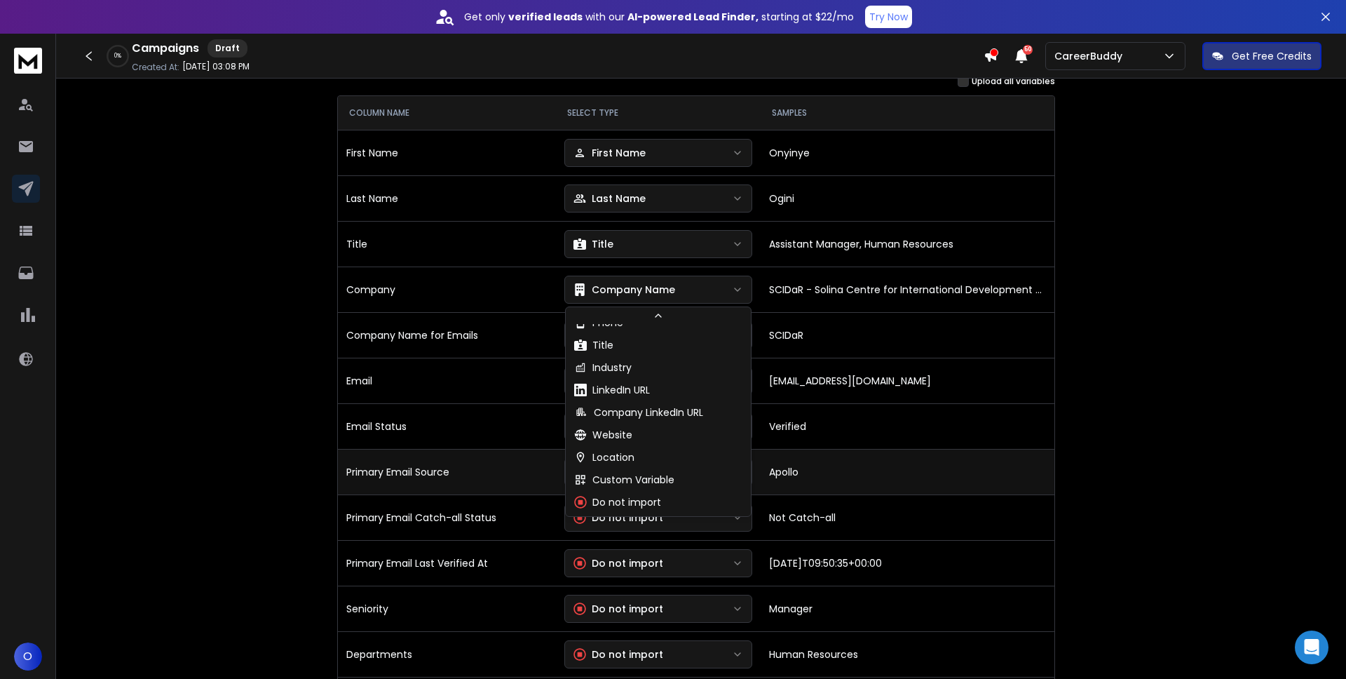
drag, startPoint x: 681, startPoint y: 498, endPoint x: 688, endPoint y: 467, distance: 32.3
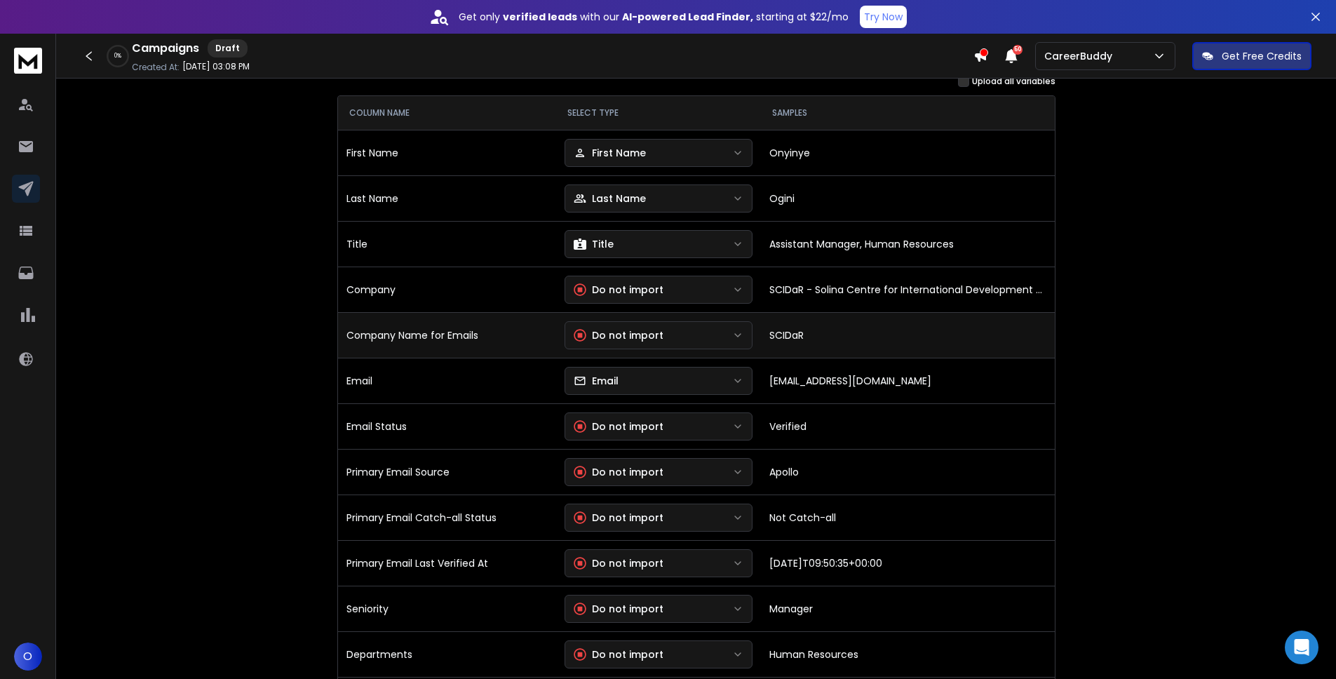
click at [740, 331] on icon "button" at bounding box center [737, 335] width 11 height 11
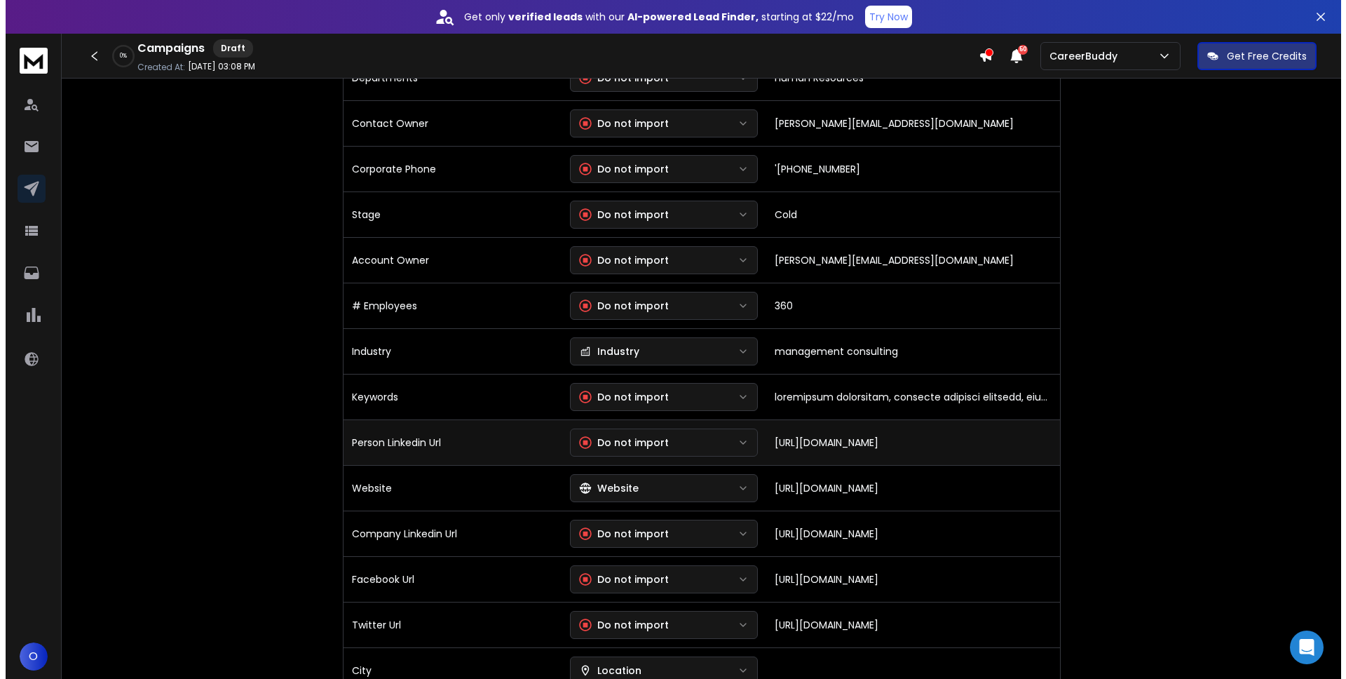
scroll to position [789, 0]
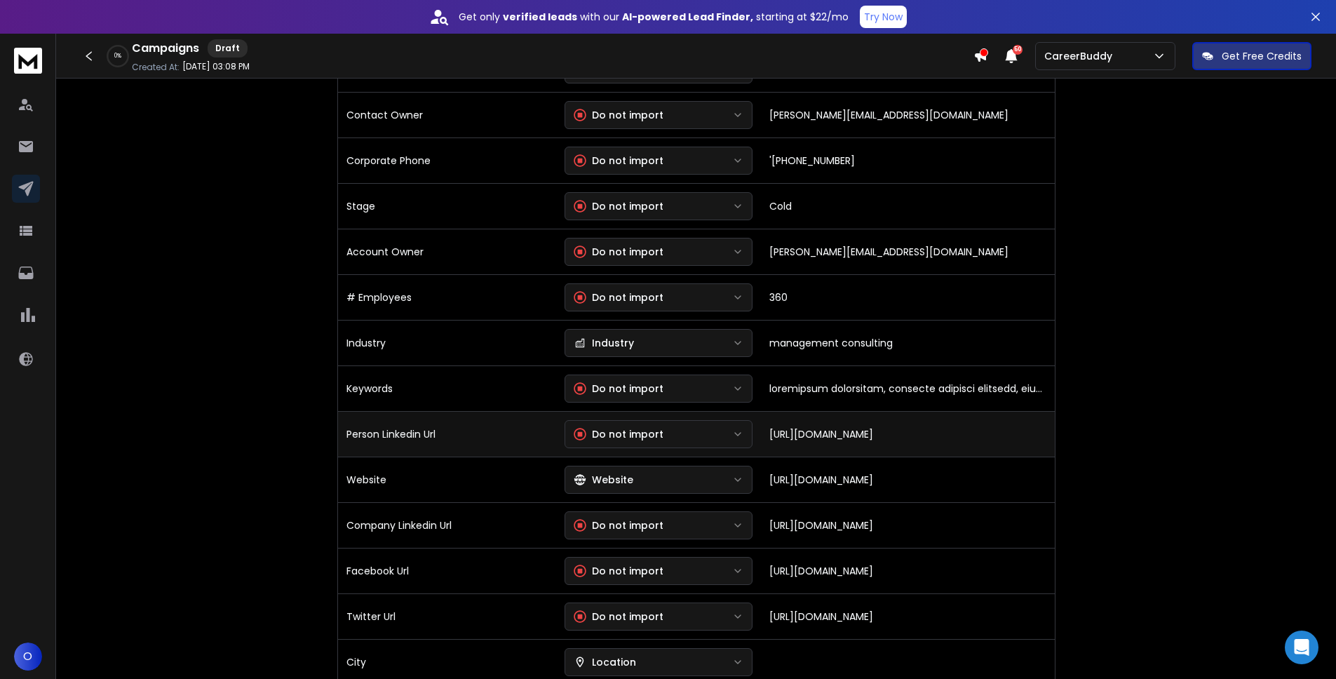
click at [688, 430] on button "Do not import" at bounding box center [658, 434] width 189 height 28
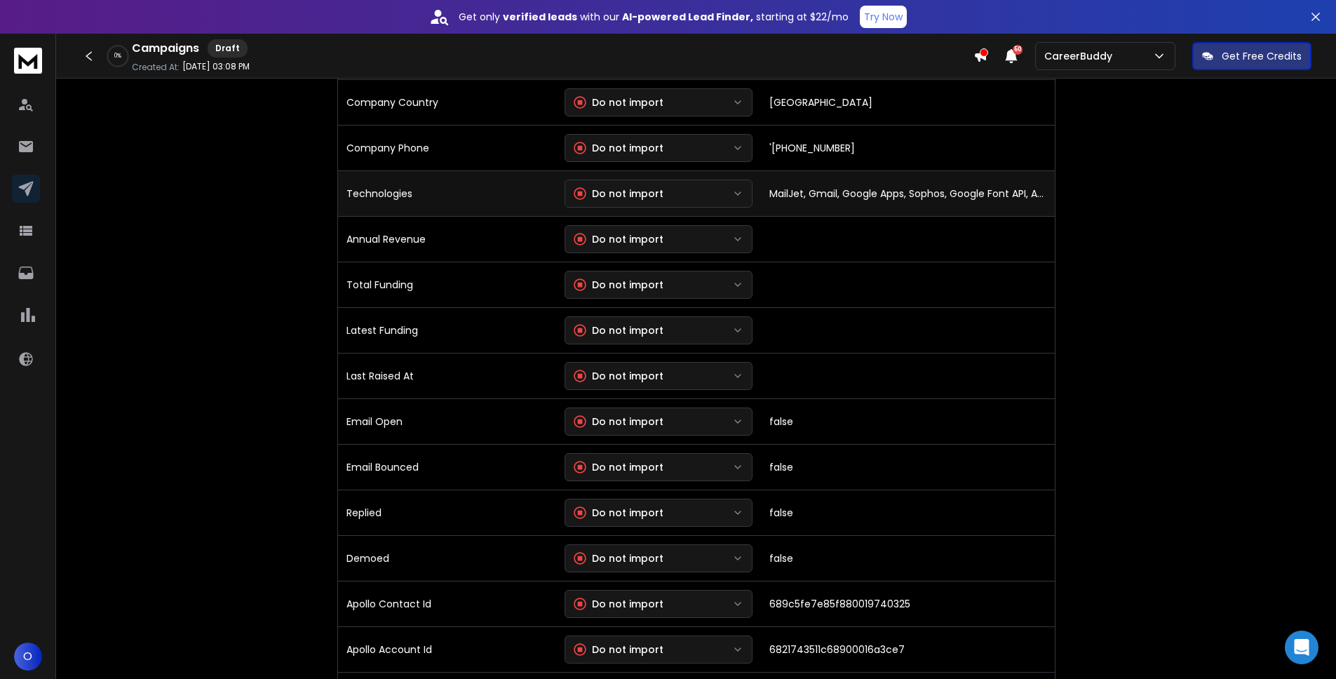
scroll to position [1919, 0]
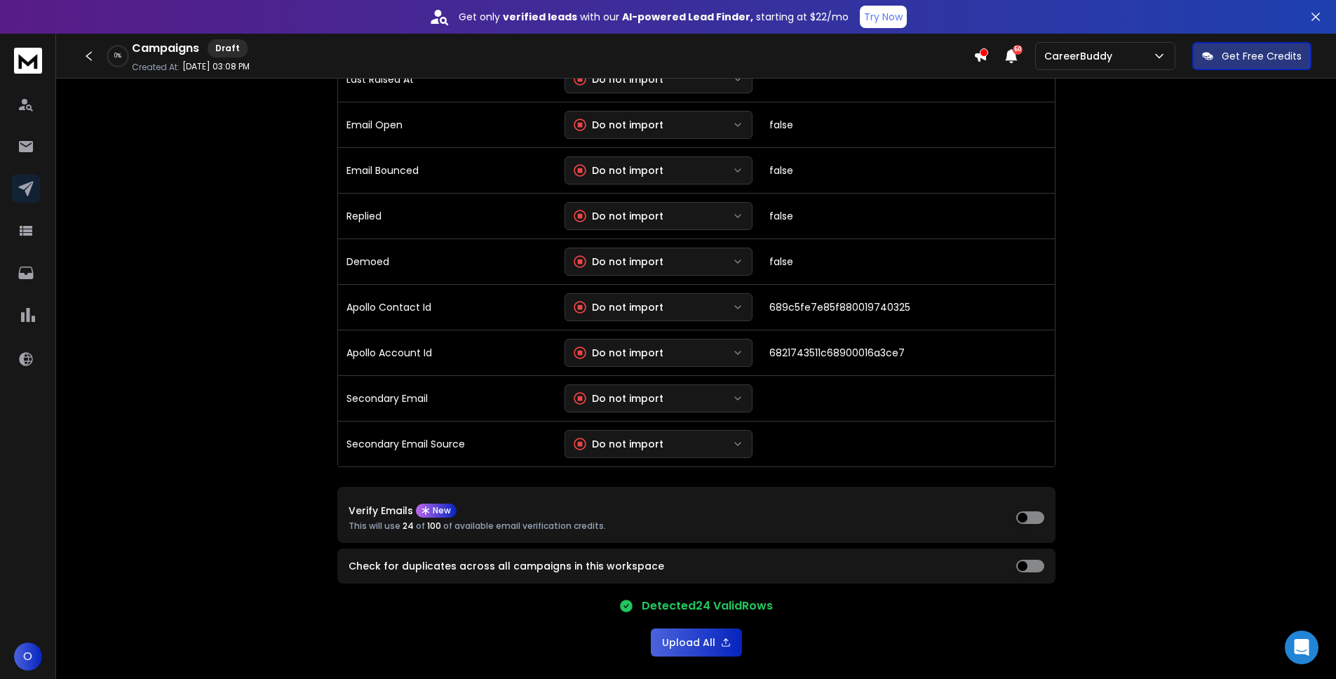
click at [693, 640] on button "Upload All" at bounding box center [696, 642] width 91 height 28
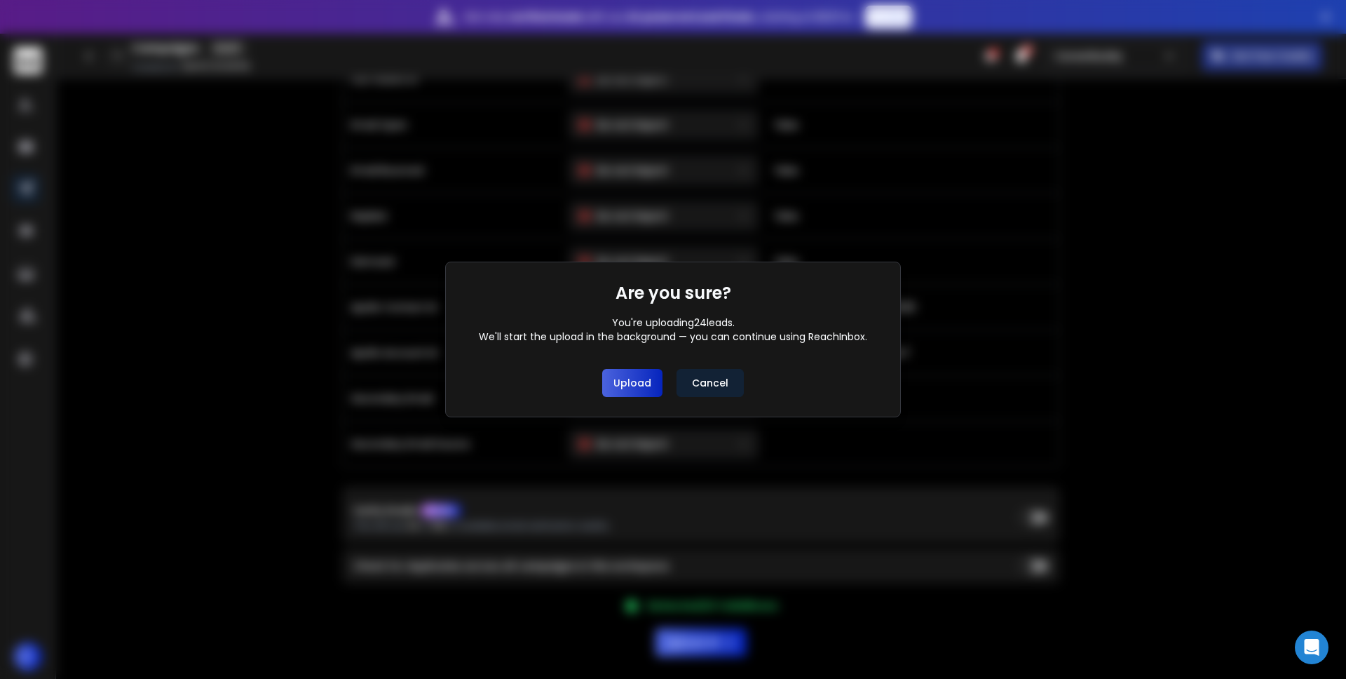
click at [634, 388] on button "Upload" at bounding box center [632, 383] width 60 height 28
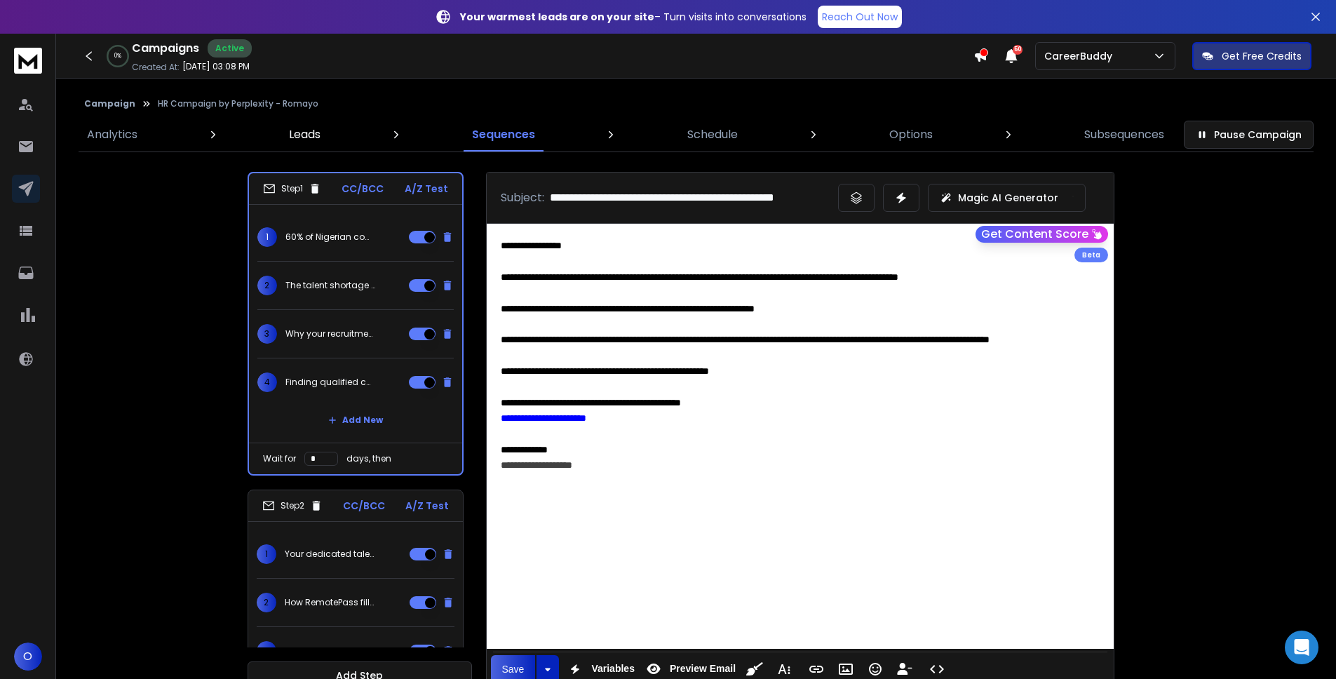
click at [315, 128] on p "Leads" at bounding box center [305, 134] width 32 height 17
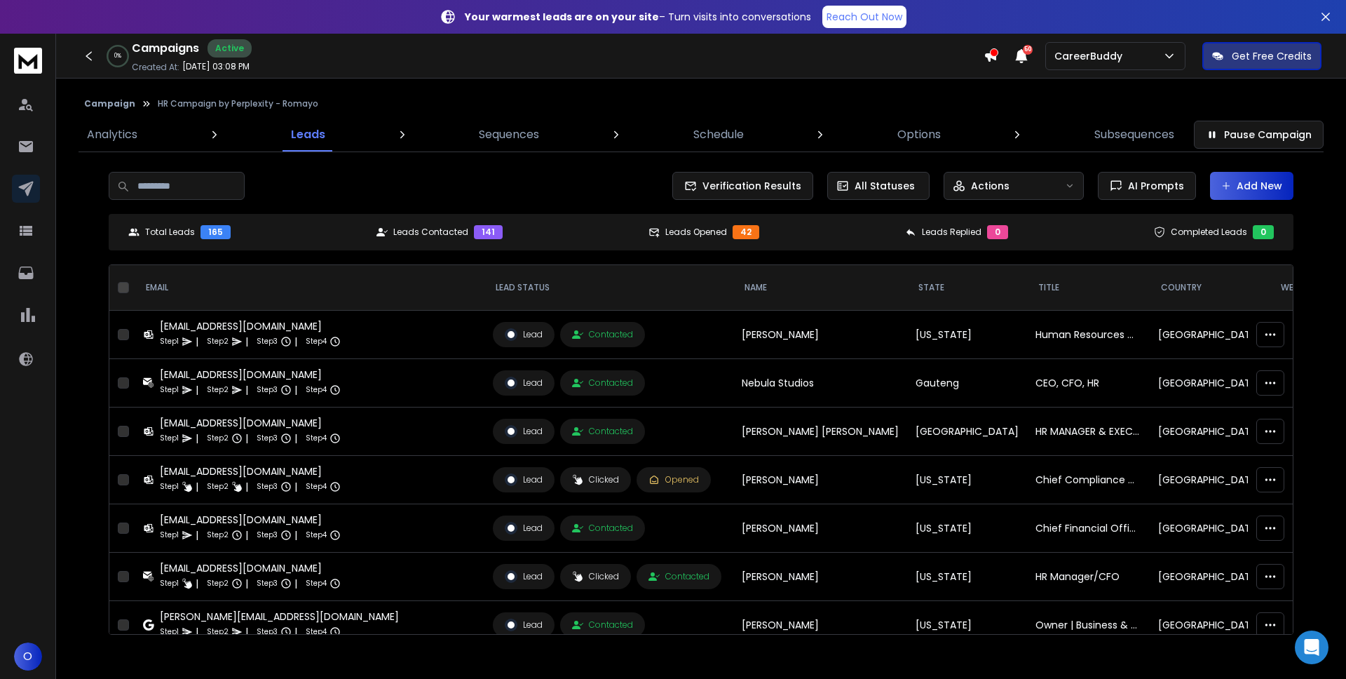
click at [1238, 181] on button "Add New" at bounding box center [1251, 186] width 83 height 28
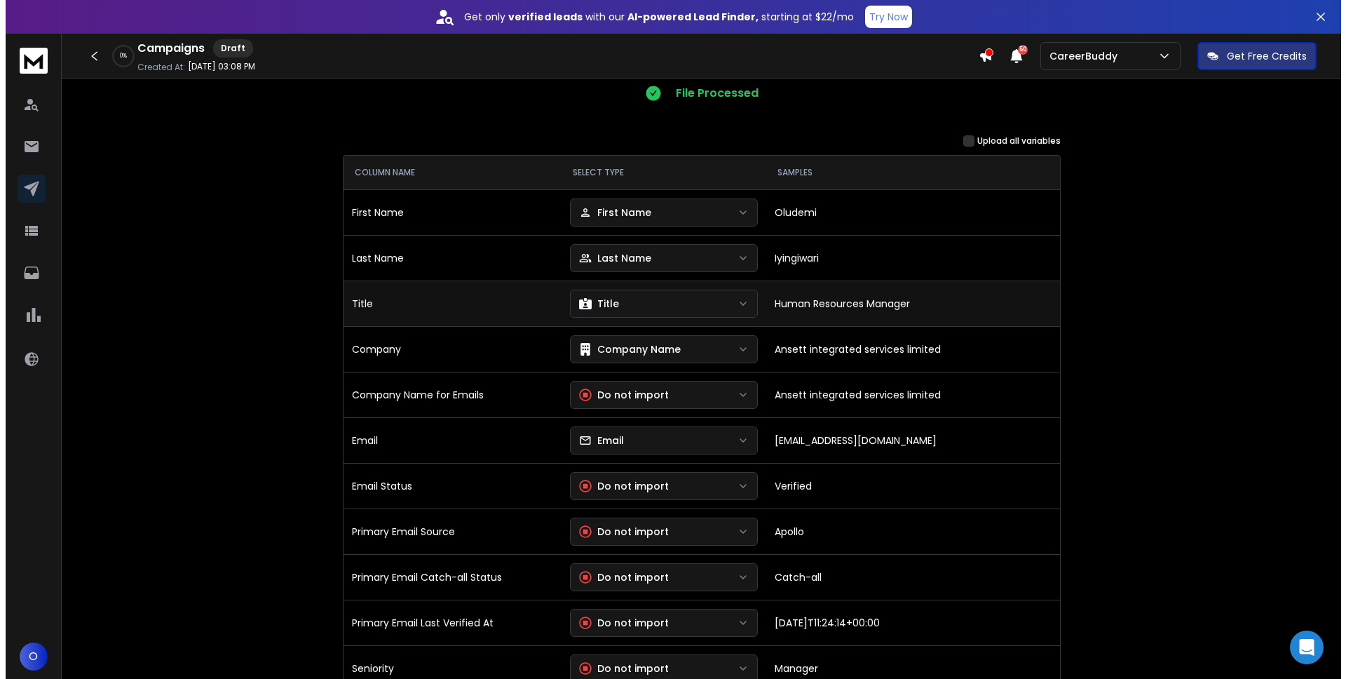
scroll to position [143, 0]
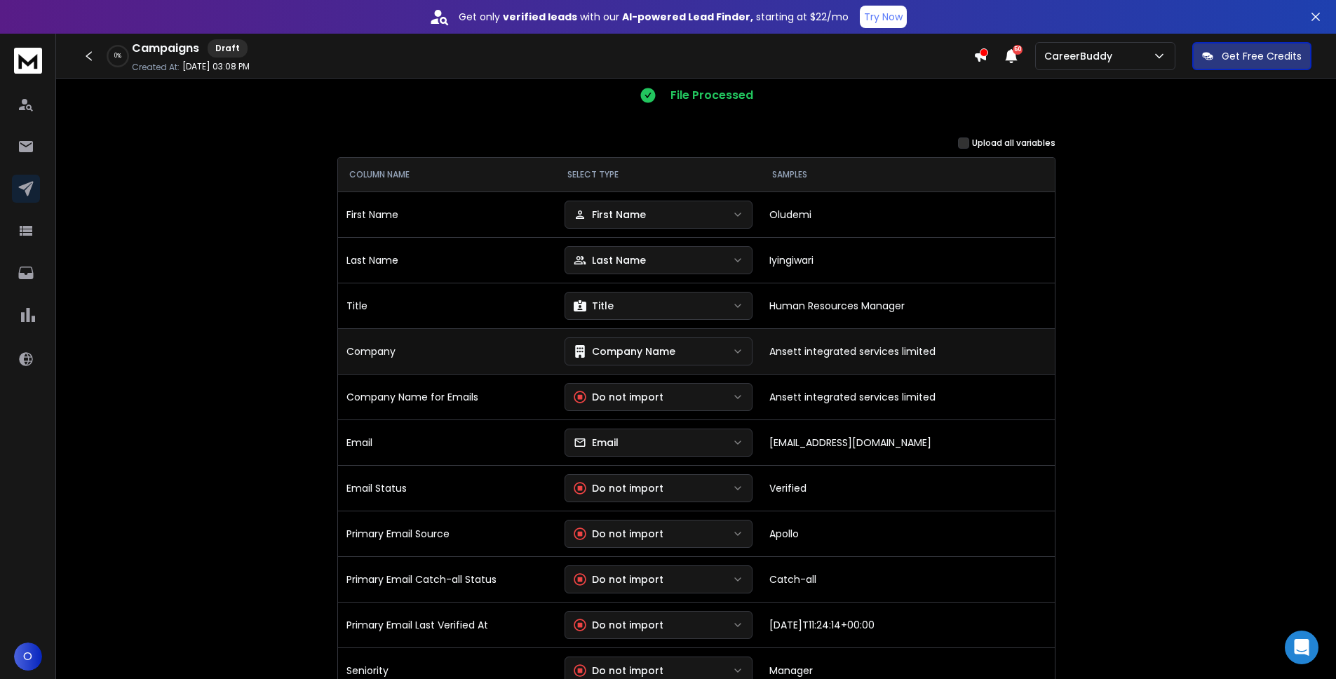
click at [740, 355] on icon "button" at bounding box center [737, 351] width 11 height 11
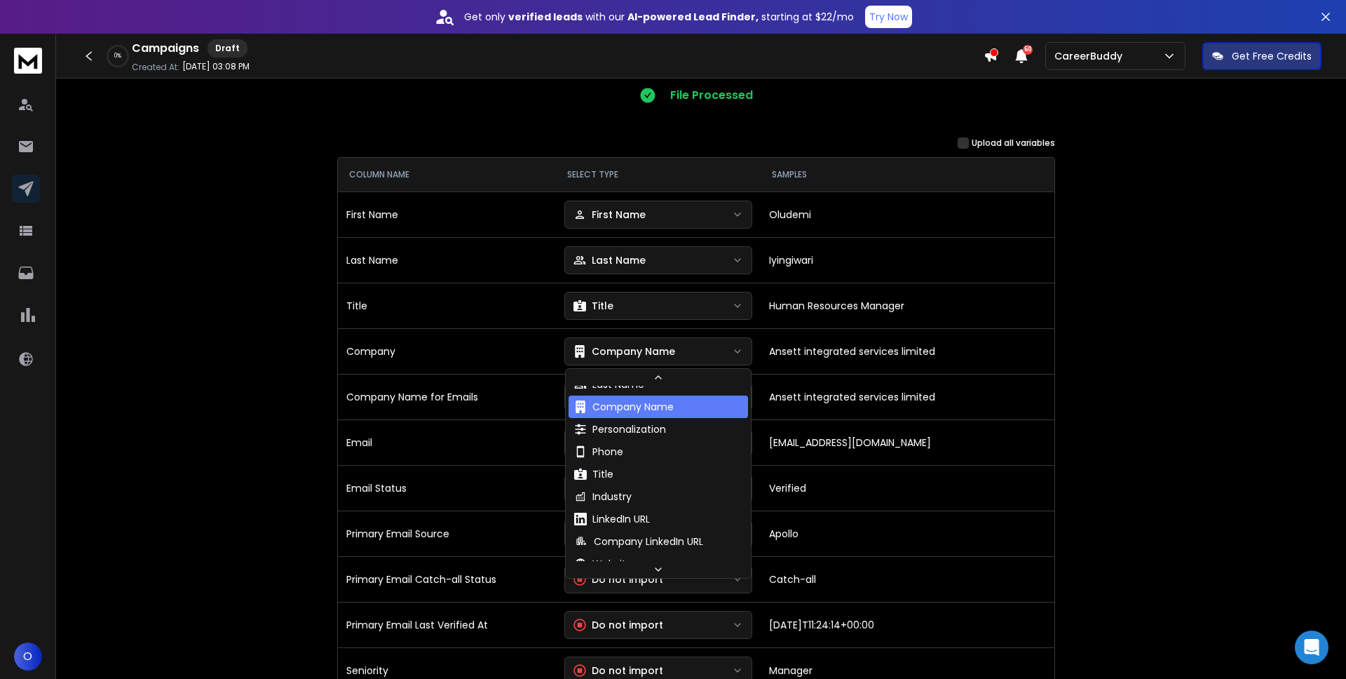
scroll to position [128, 0]
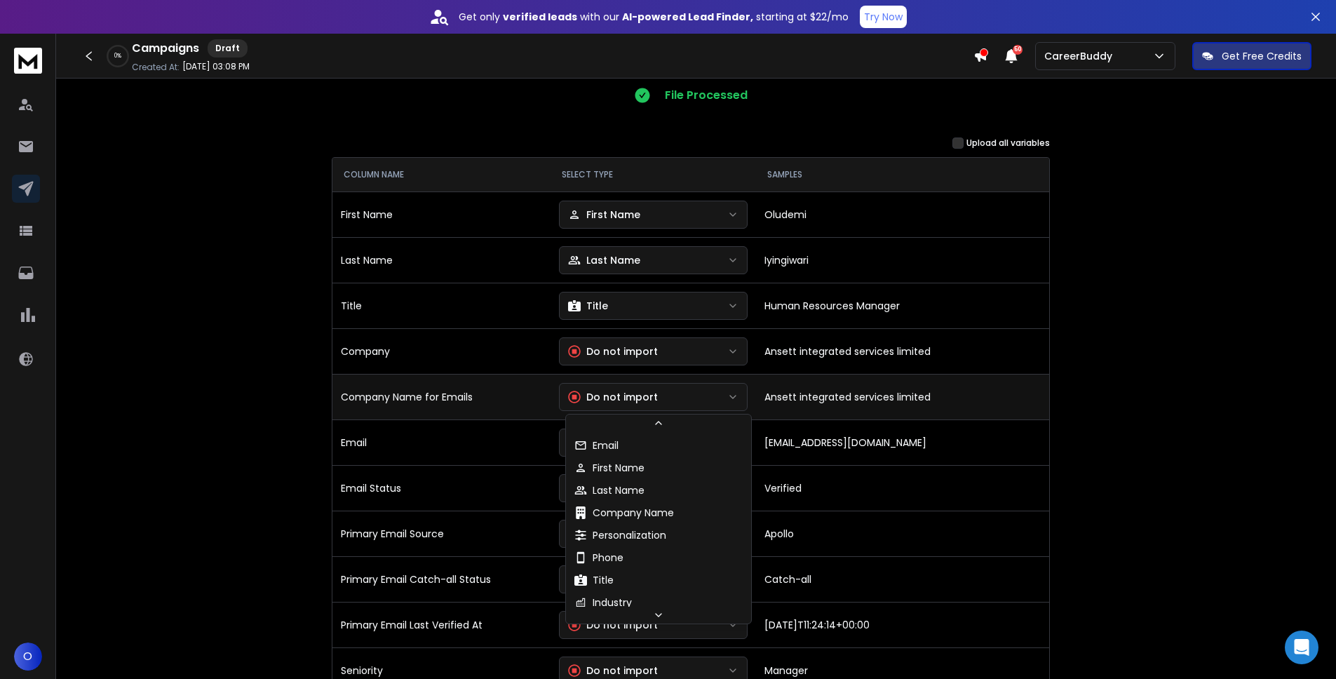
click at [729, 393] on icon "button" at bounding box center [732, 396] width 11 height 11
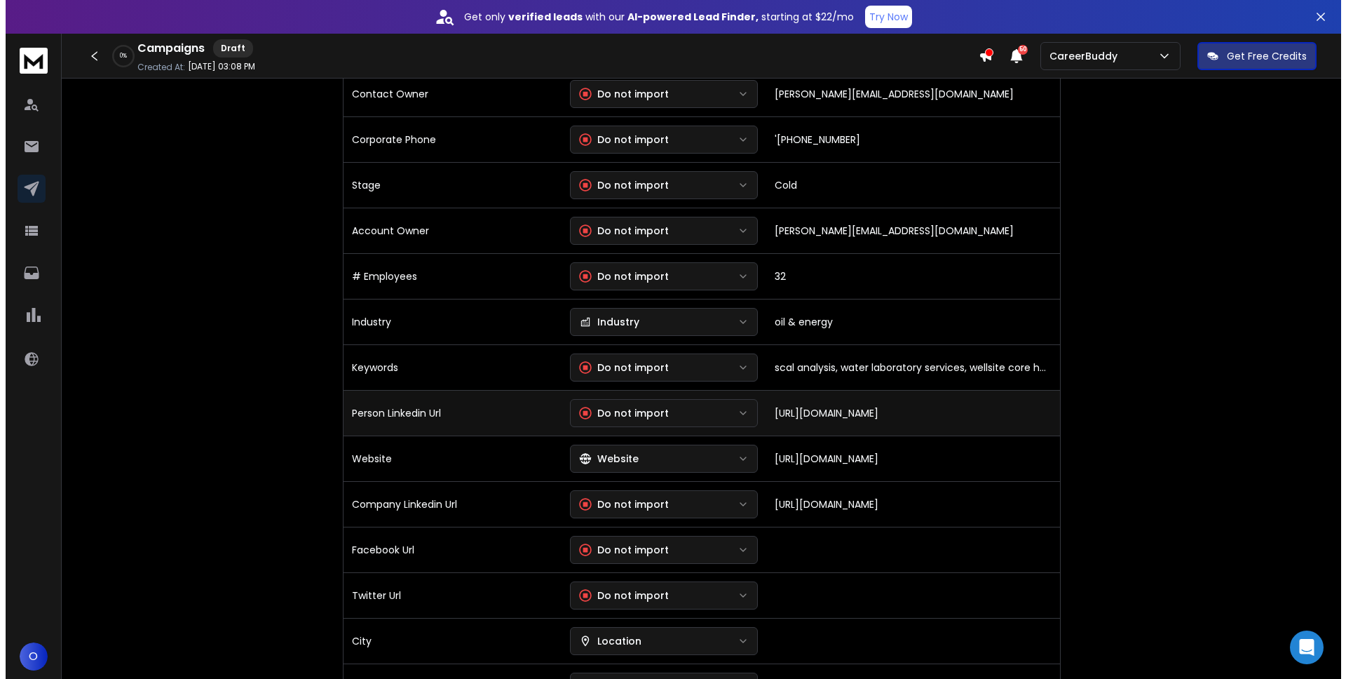
scroll to position [828, 0]
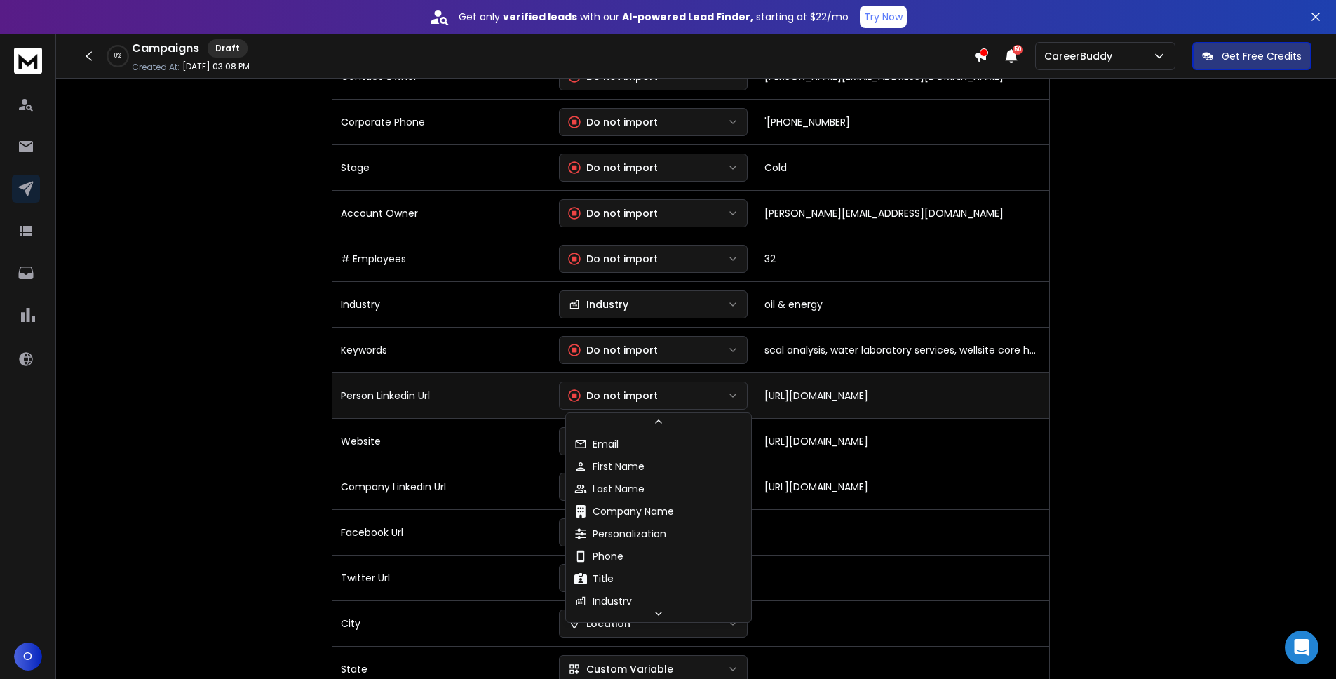
click at [705, 399] on button "Do not import" at bounding box center [653, 395] width 189 height 28
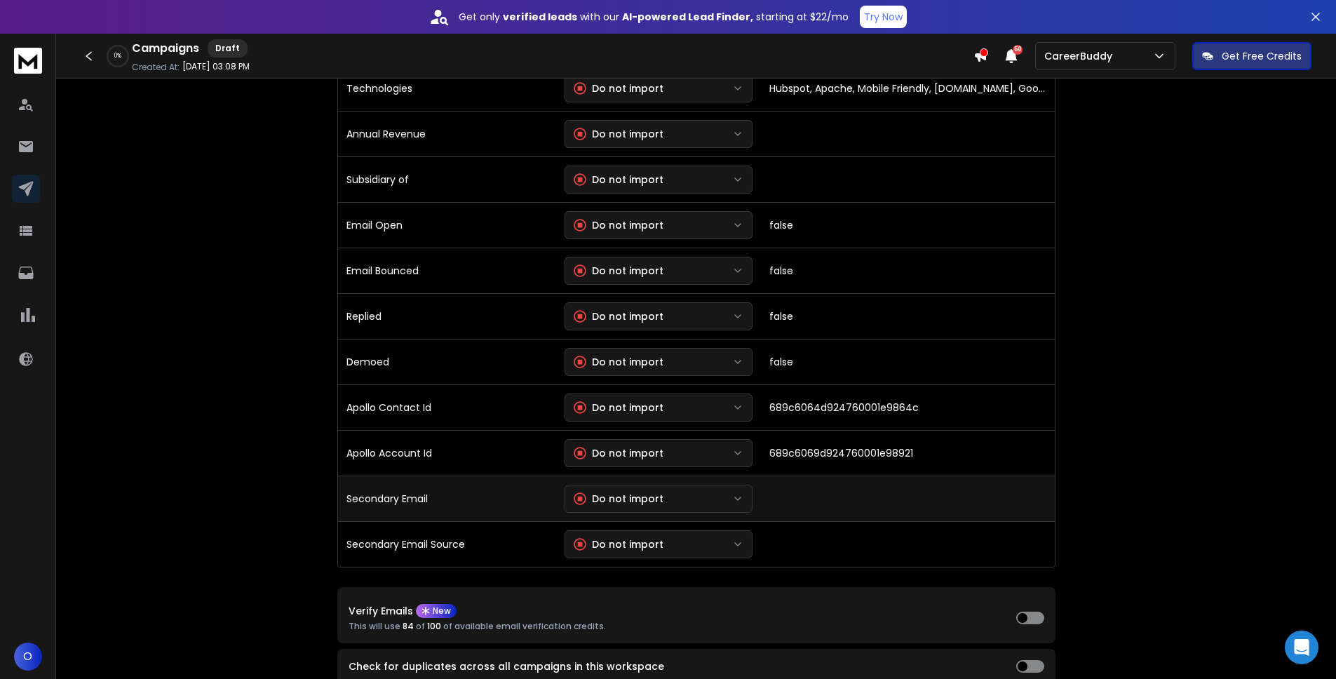
scroll to position [1828, 0]
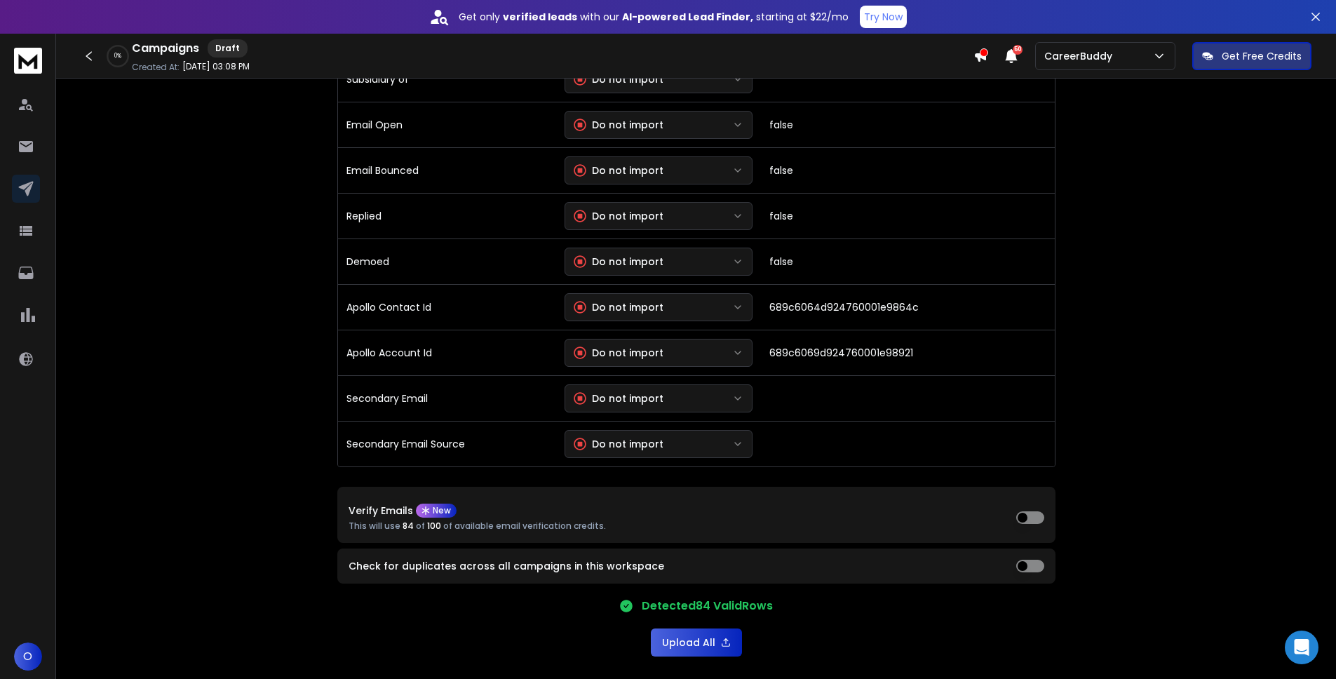
click at [719, 635] on button "Upload All" at bounding box center [696, 642] width 91 height 28
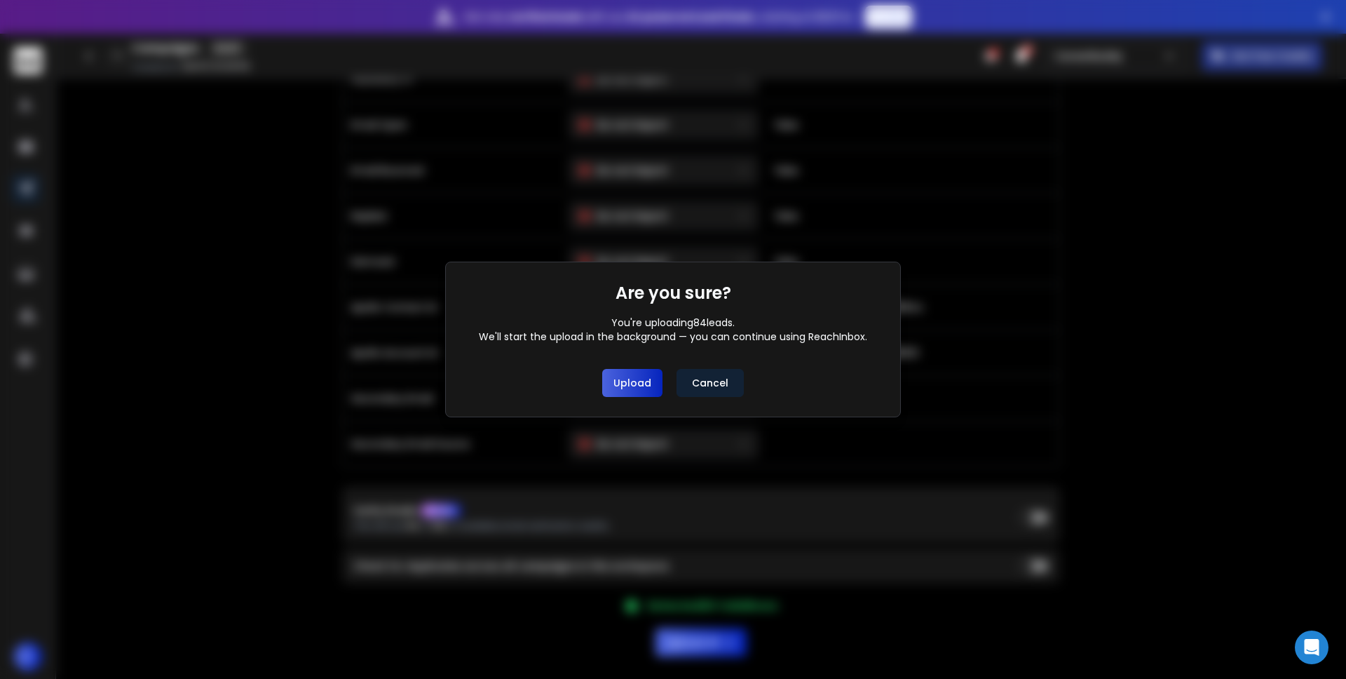
click at [639, 375] on button "Upload" at bounding box center [632, 383] width 60 height 28
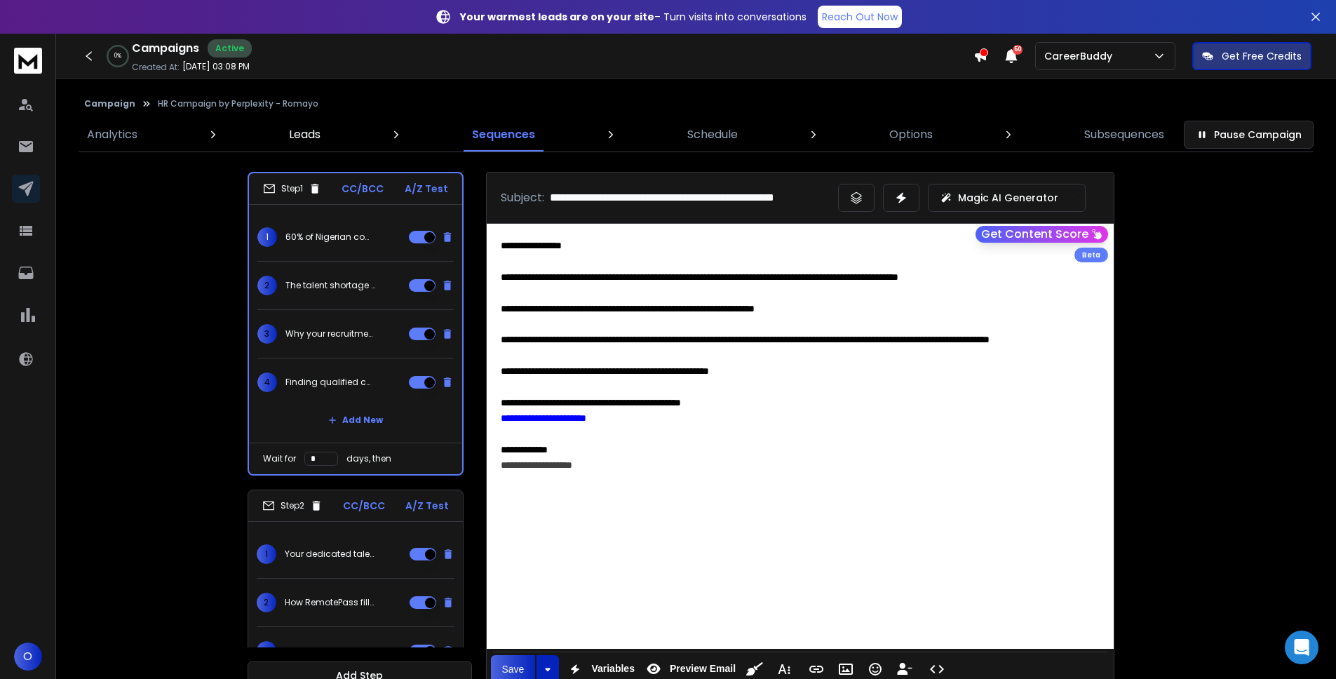
click at [322, 133] on link "Leads" at bounding box center [304, 135] width 48 height 34
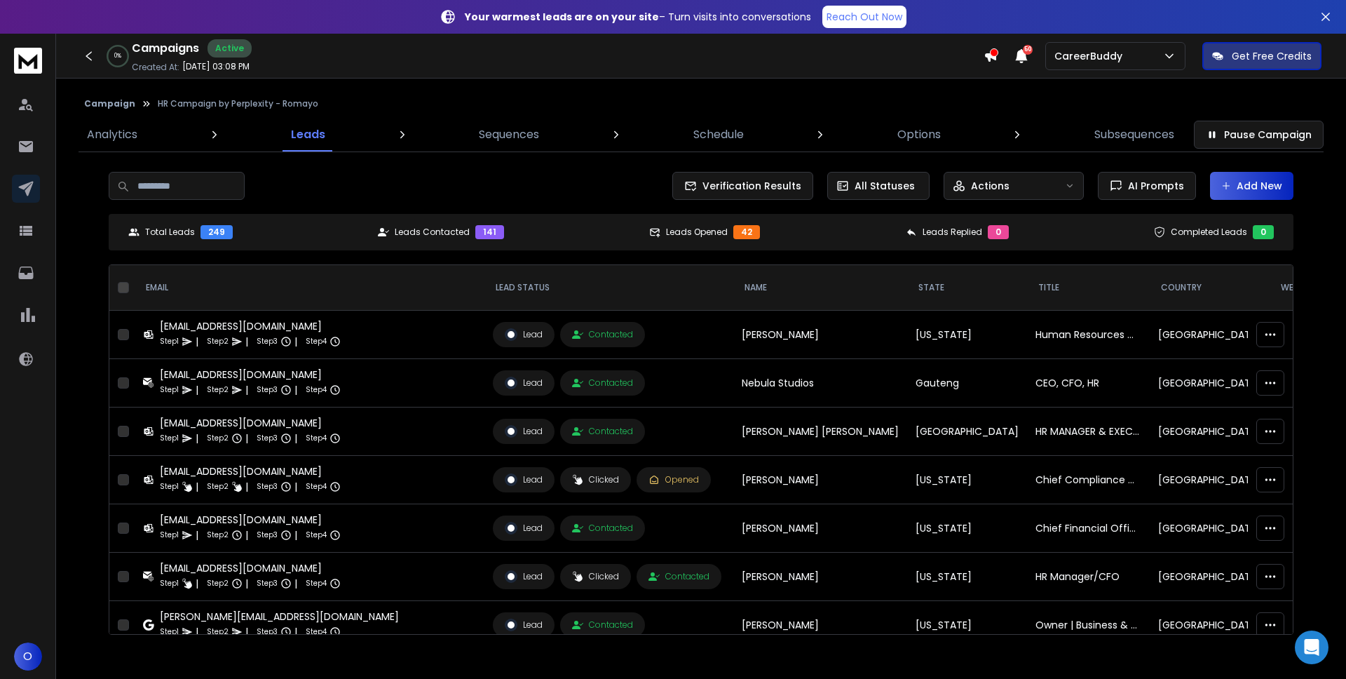
drag, startPoint x: 1251, startPoint y: 189, endPoint x: 1212, endPoint y: 172, distance: 42.7
click at [1251, 189] on button "Add New" at bounding box center [1251, 186] width 83 height 28
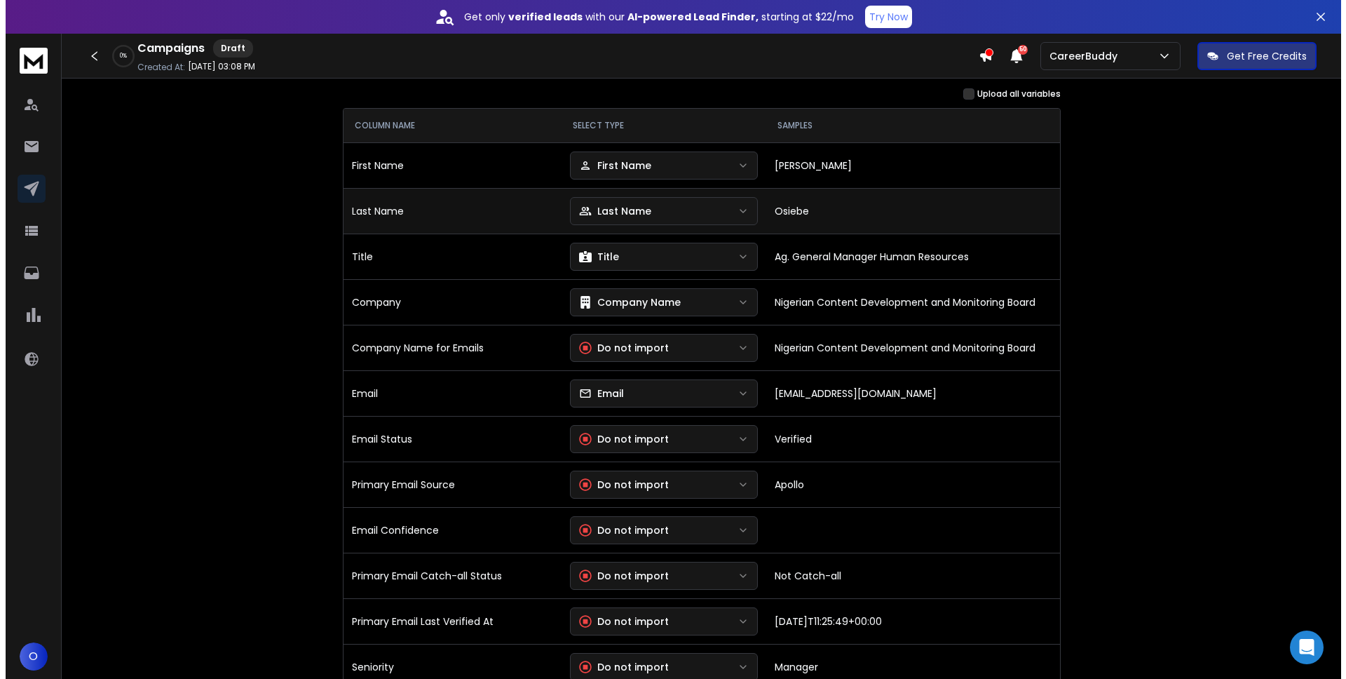
scroll to position [210, 0]
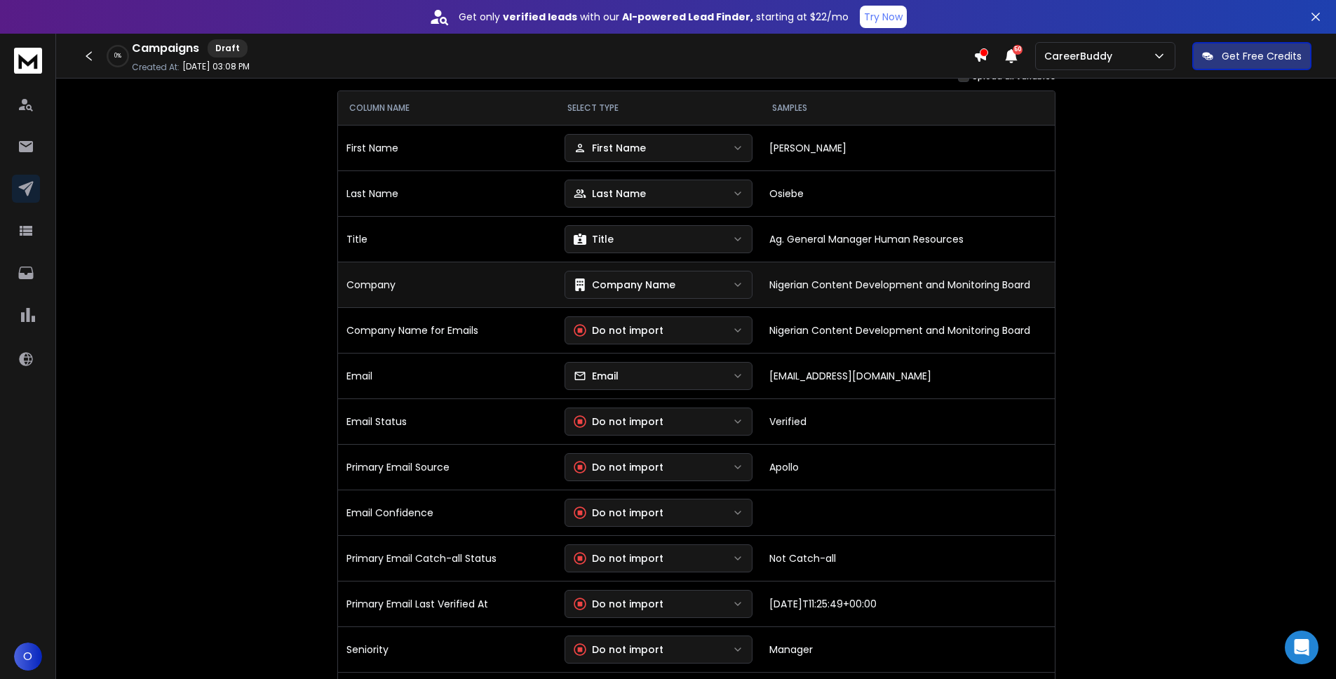
click at [735, 291] on button "Company Name" at bounding box center [658, 285] width 189 height 28
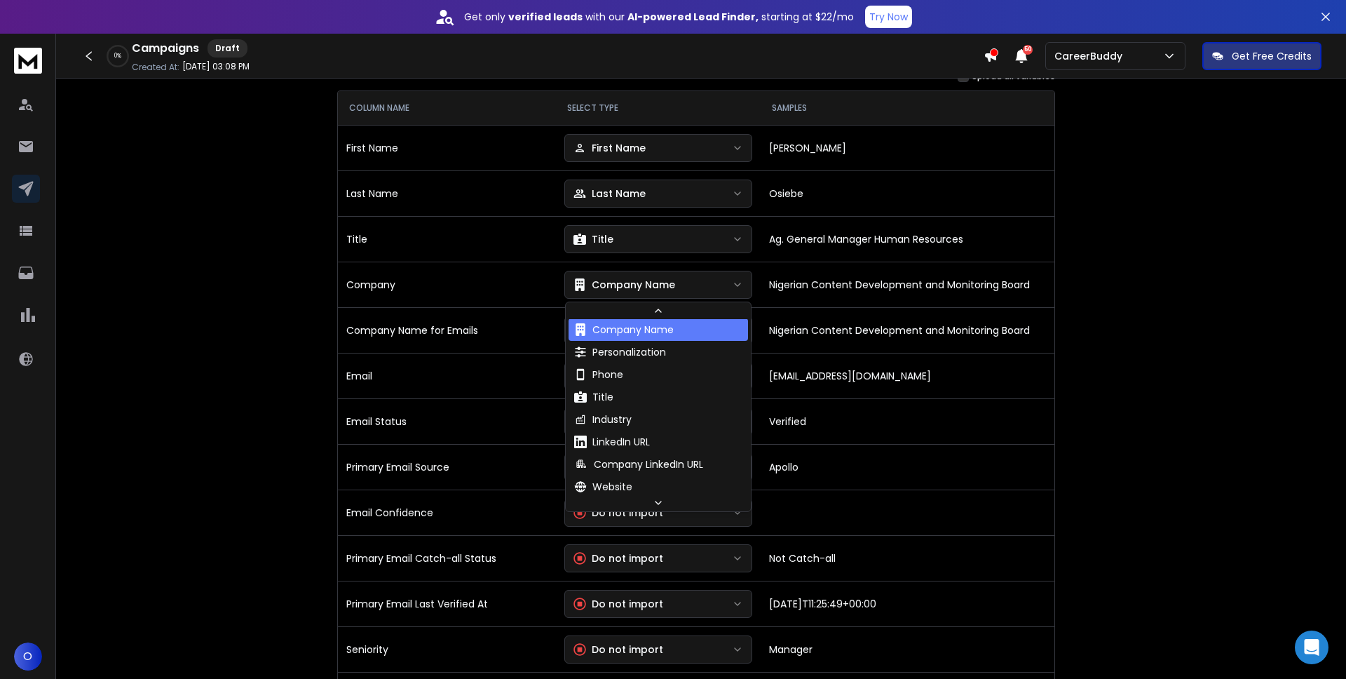
scroll to position [128, 0]
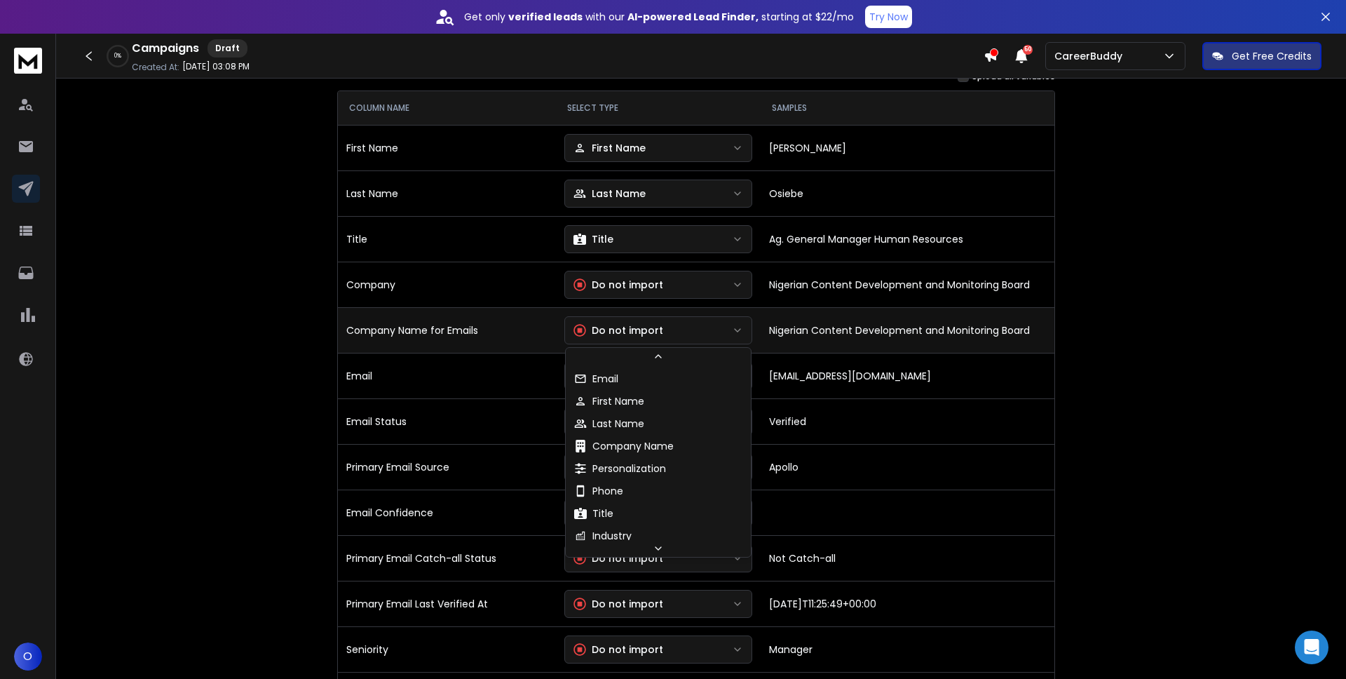
click at [722, 327] on button "Do not import" at bounding box center [658, 330] width 189 height 28
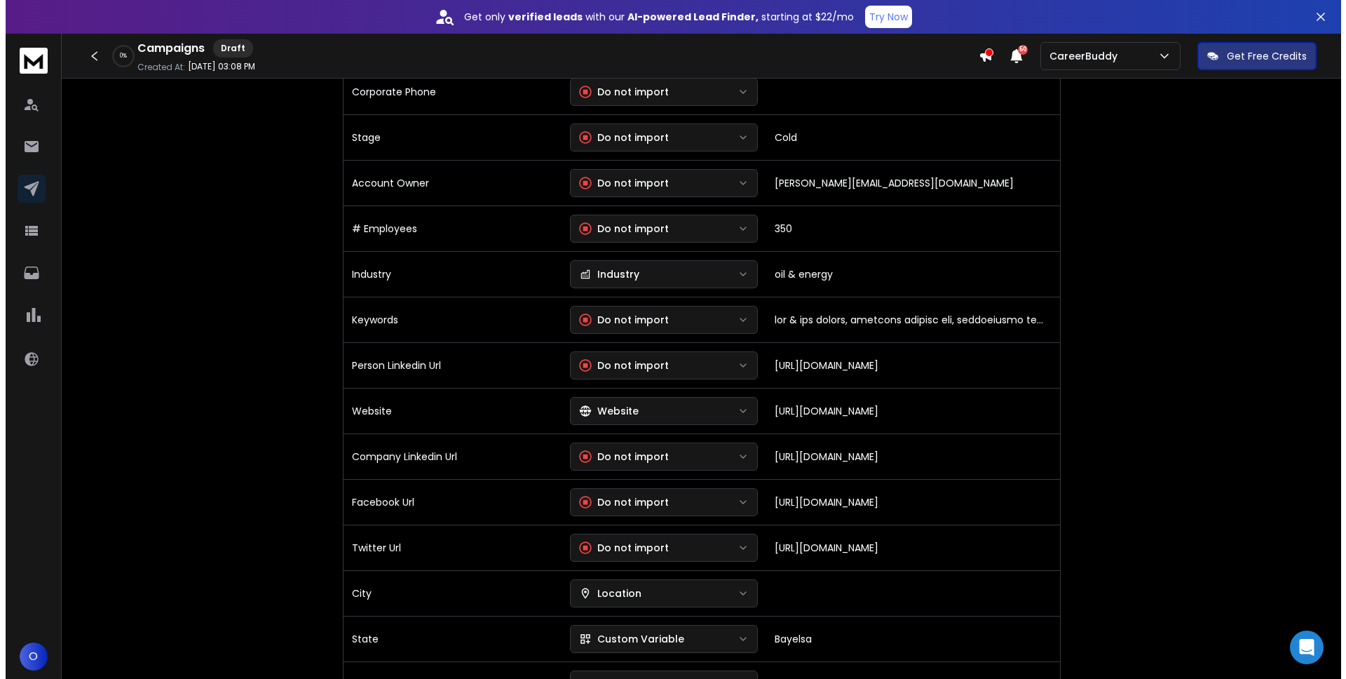
scroll to position [905, 0]
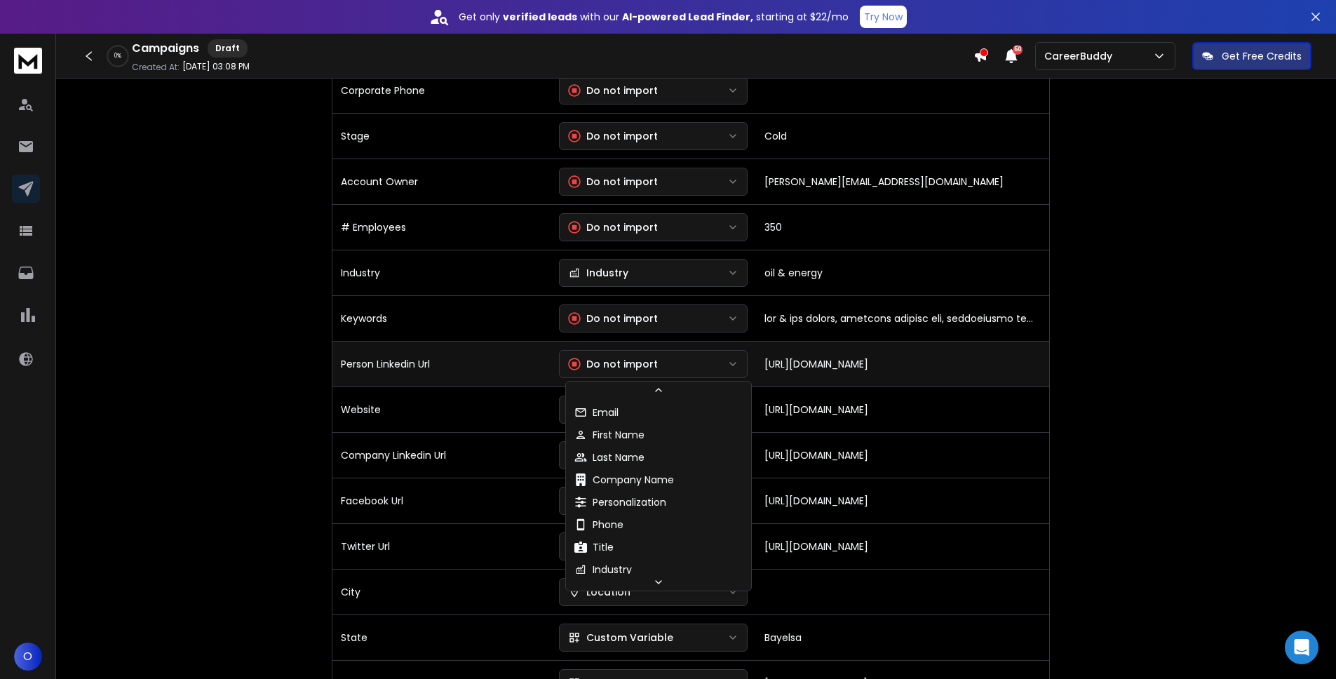
click at [728, 370] on button "Do not import" at bounding box center [653, 364] width 189 height 28
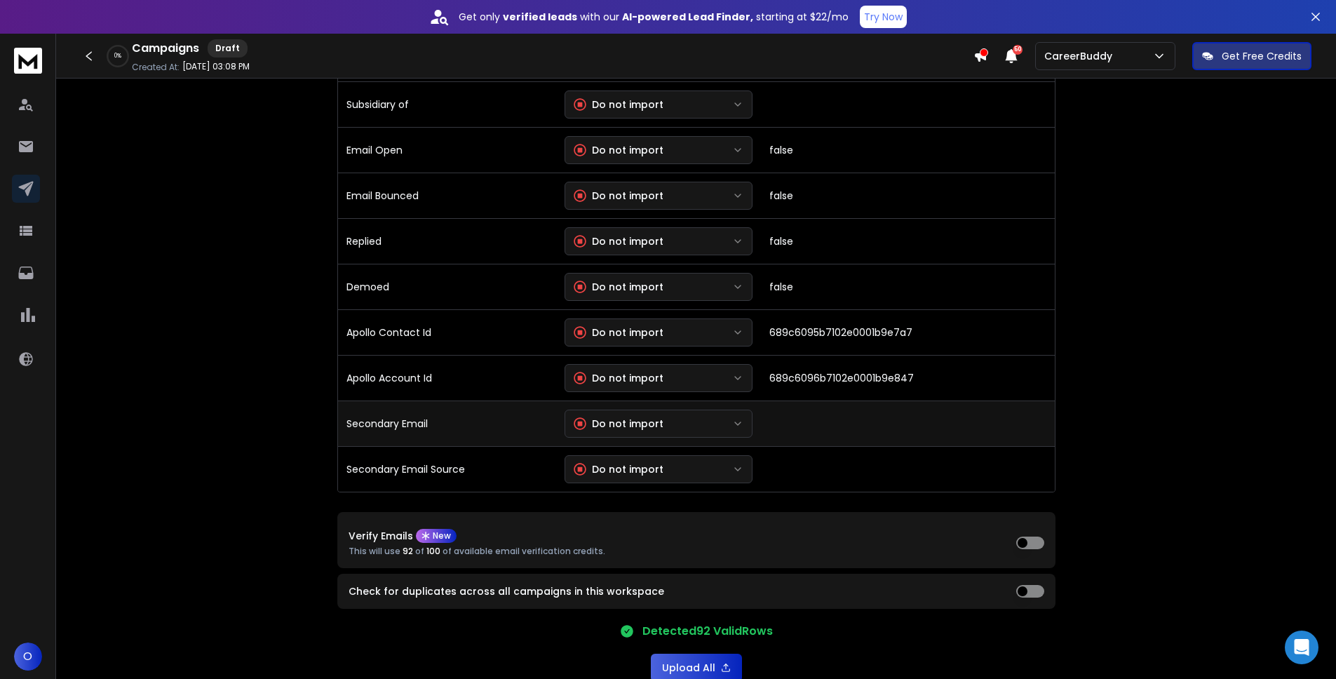
scroll to position [2056, 0]
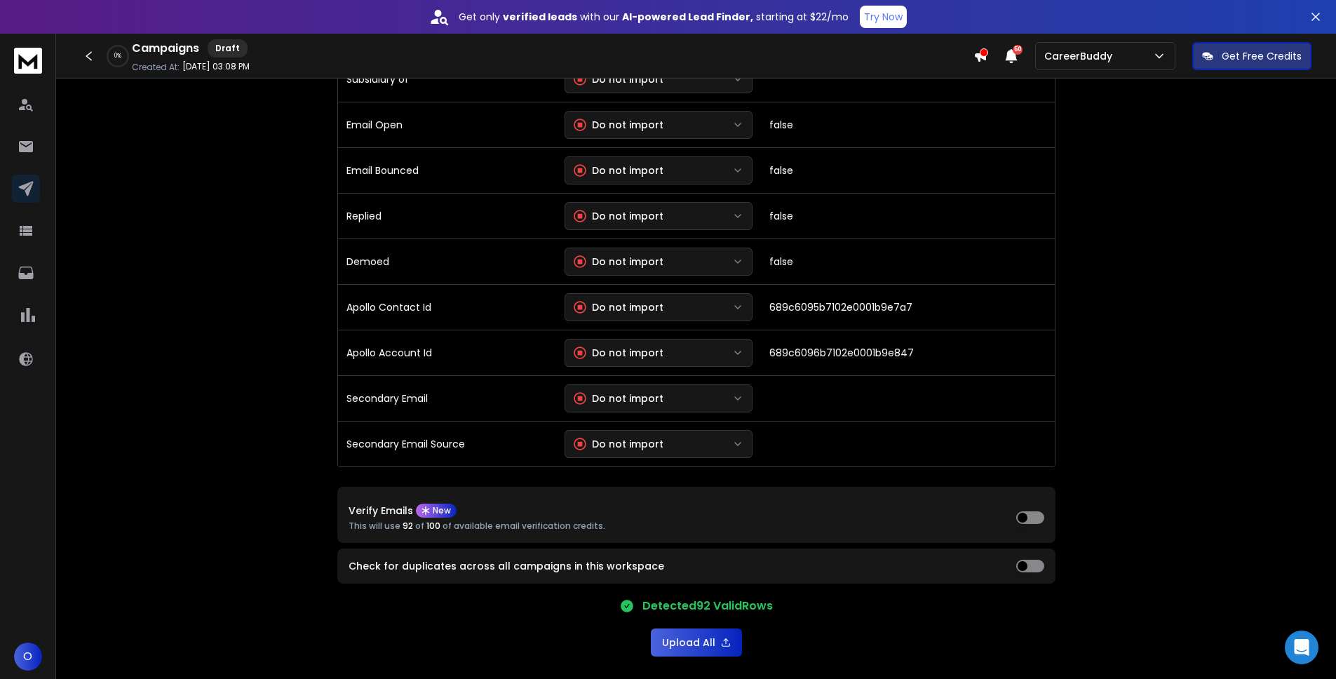
click at [730, 639] on button "Upload All" at bounding box center [696, 642] width 91 height 28
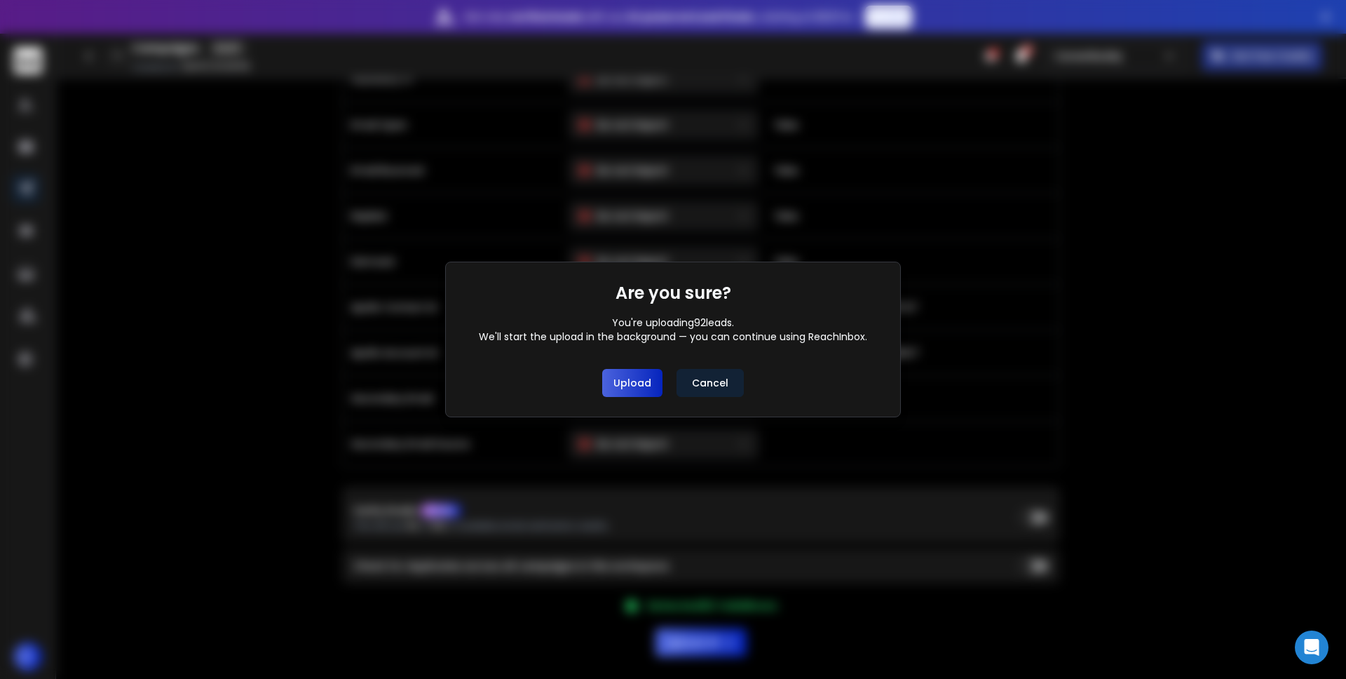
click at [636, 382] on button "Upload" at bounding box center [632, 383] width 60 height 28
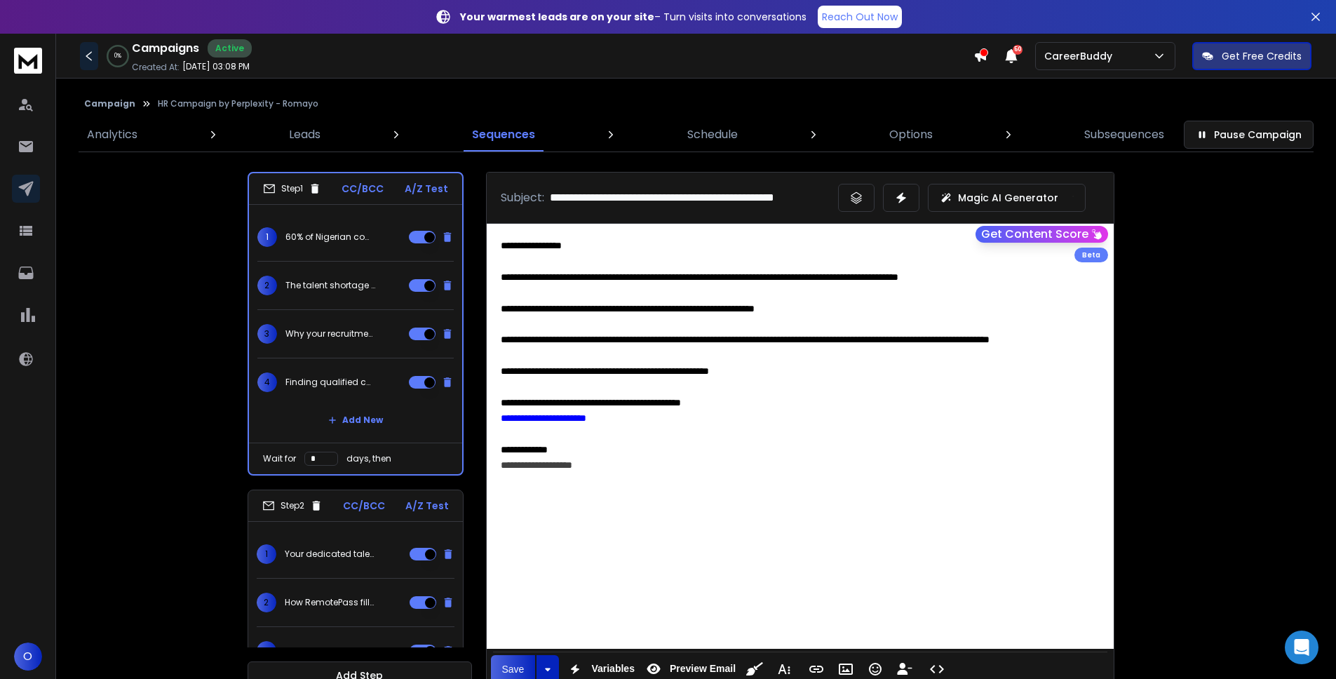
click at [83, 55] on icon at bounding box center [89, 56] width 13 height 13
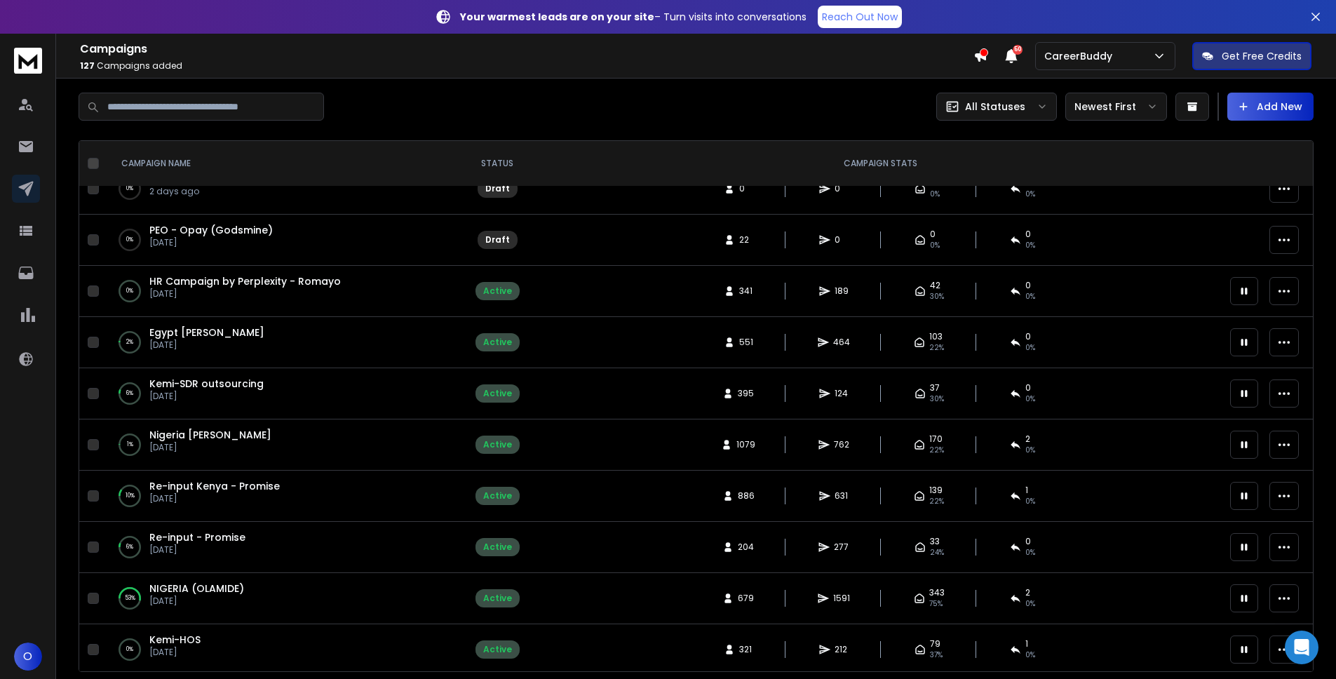
scroll to position [46, 0]
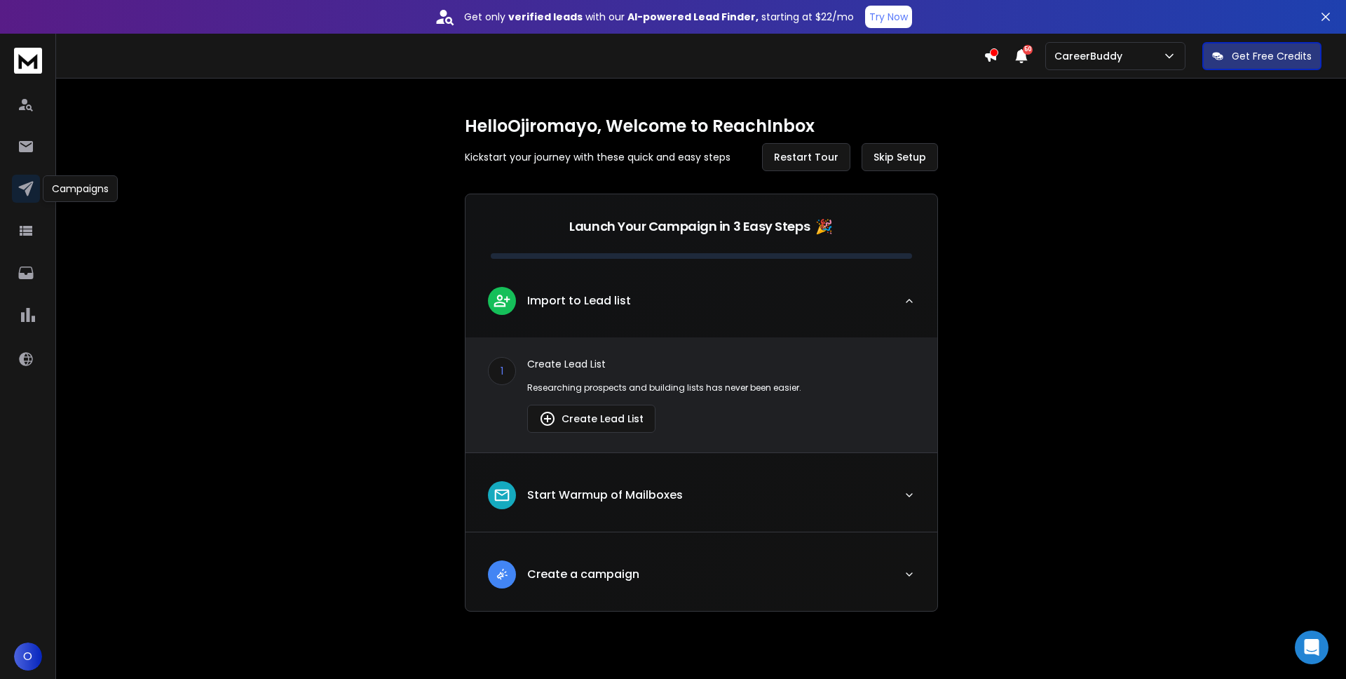
click at [20, 180] on icon at bounding box center [26, 188] width 17 height 17
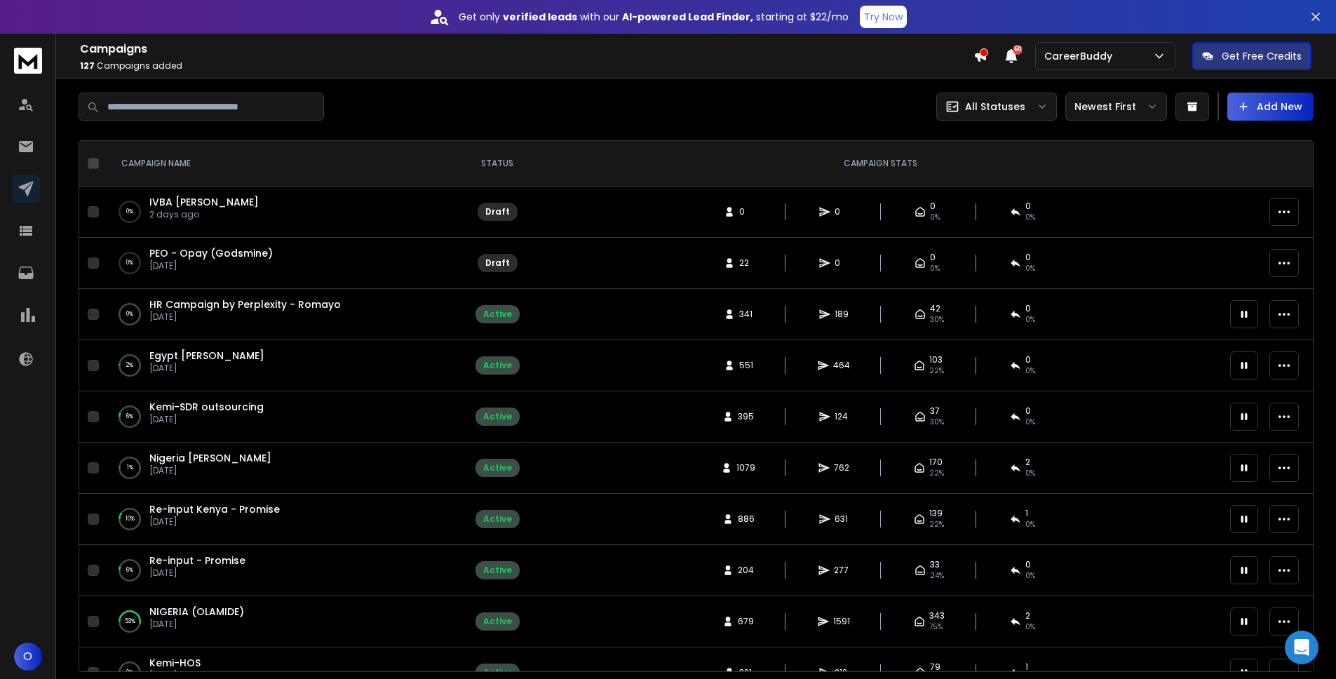
click at [272, 311] on p "[DATE]" at bounding box center [244, 316] width 191 height 11
